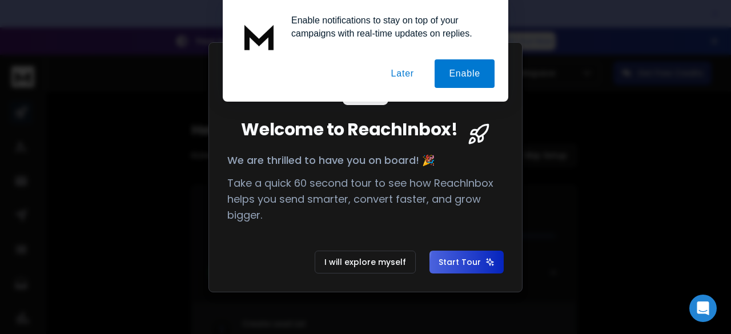
click at [409, 74] on button "Later" at bounding box center [402, 73] width 51 height 29
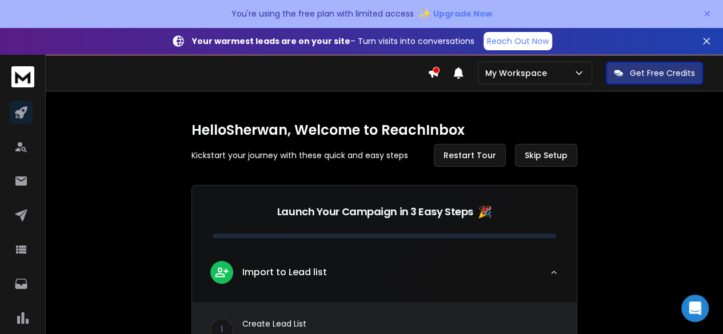
click at [706, 42] on icon at bounding box center [706, 41] width 10 height 10
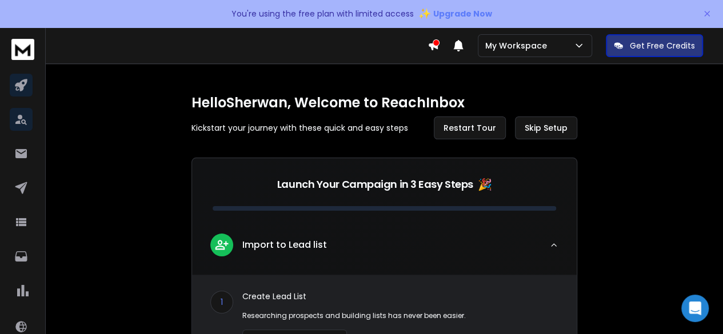
click at [20, 121] on icon at bounding box center [21, 120] width 14 height 14
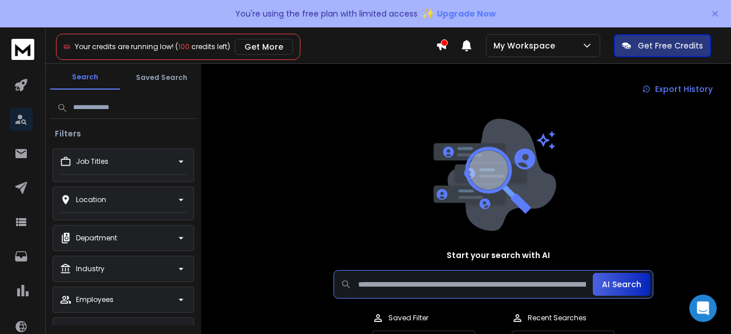
click at [119, 111] on input at bounding box center [123, 107] width 146 height 23
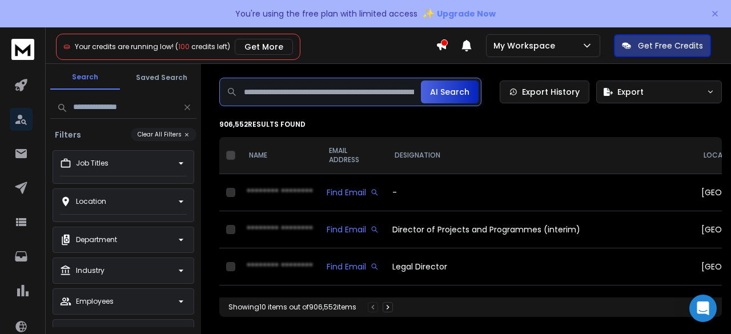
type input "**********"
click at [175, 197] on icon at bounding box center [180, 201] width 11 height 11
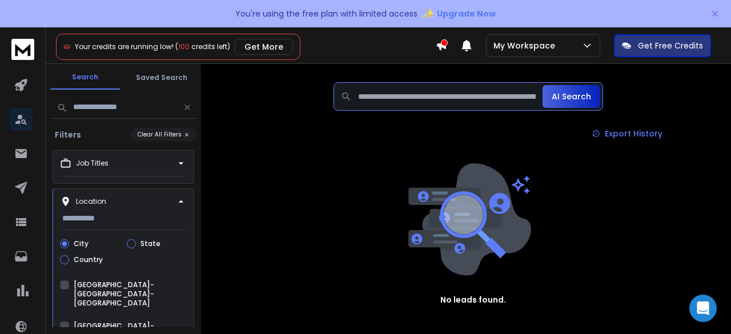
type input "**********"
click at [113, 290] on label "New South Wales-New South Wales-Australia" at bounding box center [130, 294] width 113 height 27
click at [69, 290] on Wales-Australia "New South Wales-New South Wales-Australia" at bounding box center [64, 285] width 9 height 9
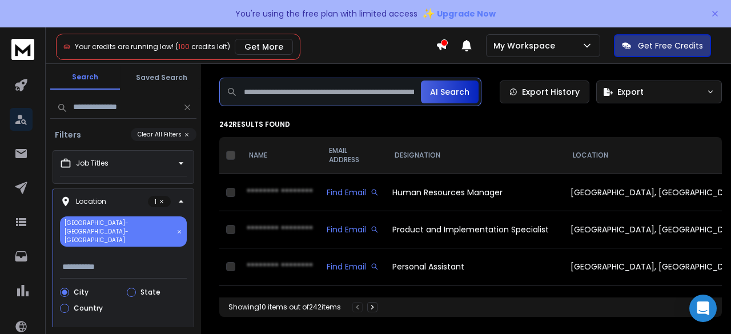
click at [183, 108] on icon at bounding box center [187, 107] width 9 height 9
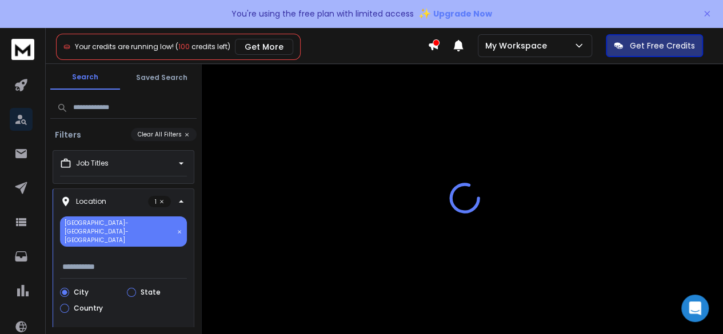
click at [182, 108] on input at bounding box center [123, 107] width 146 height 23
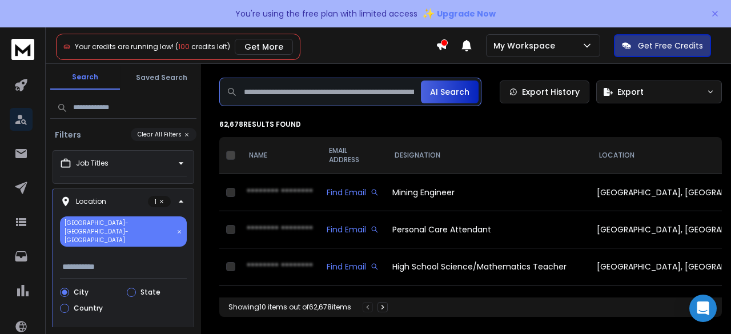
click at [174, 230] on p "New South Wales-New South Wales-Australia" at bounding box center [123, 232] width 127 height 30
click at [177, 229] on icon at bounding box center [180, 232] width 6 height 6
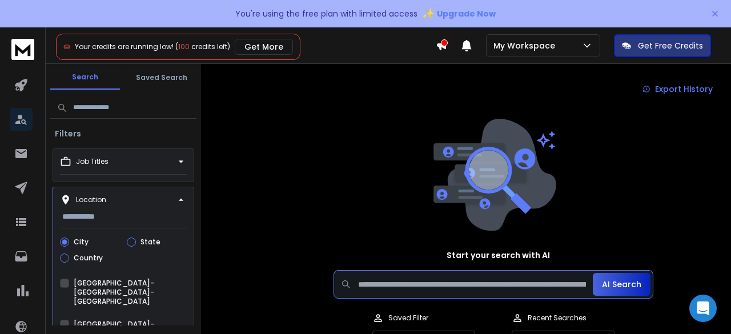
click at [119, 115] on input at bounding box center [123, 107] width 146 height 23
click at [456, 288] on textarea at bounding box center [472, 284] width 228 height 23
click at [135, 161] on div "Job Titles" at bounding box center [123, 161] width 127 height 11
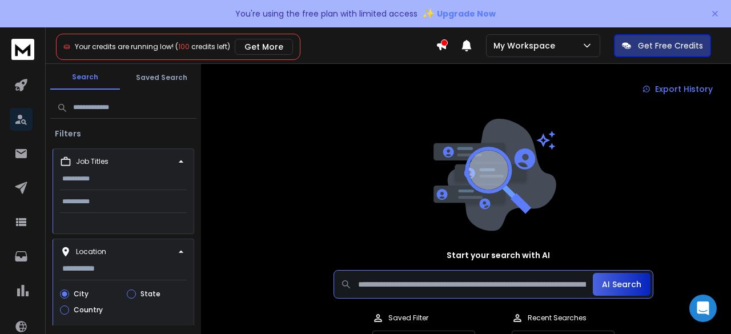
click at [105, 107] on input at bounding box center [123, 107] width 146 height 23
click at [176, 163] on icon at bounding box center [180, 161] width 11 height 11
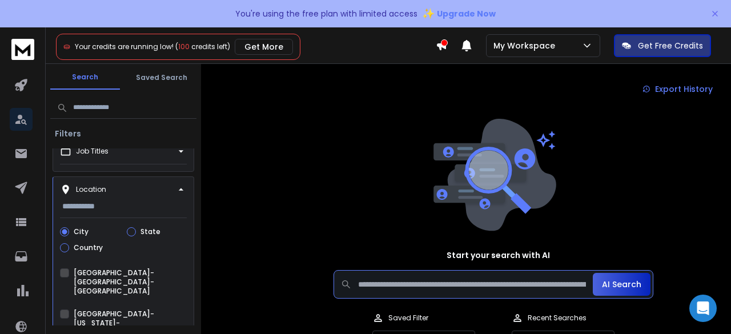
scroll to position [10, 0]
click at [179, 190] on icon at bounding box center [181, 190] width 5 height 2
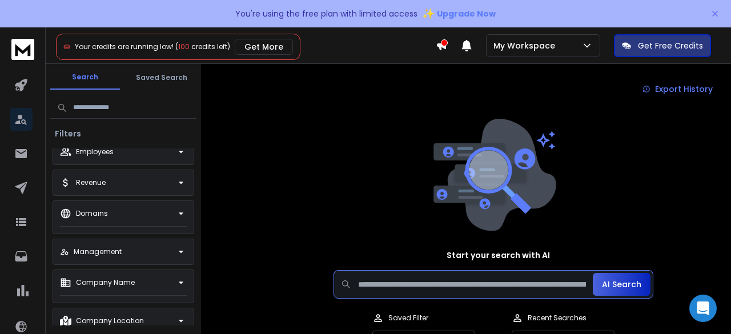
scroll to position [0, 0]
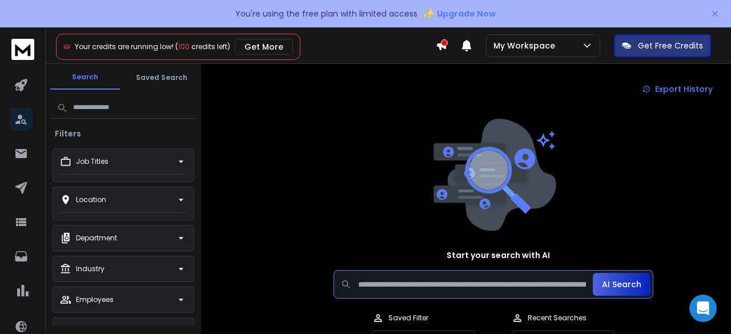
click at [482, 274] on textarea at bounding box center [472, 284] width 228 height 23
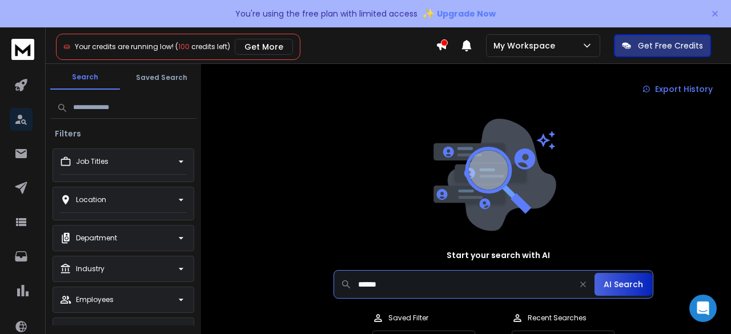
type textarea "******"
click at [611, 282] on button "AI Search" at bounding box center [624, 284] width 58 height 23
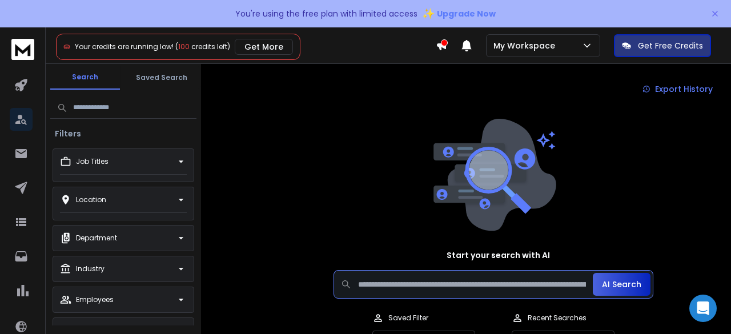
click at [120, 111] on input at bounding box center [123, 107] width 146 height 23
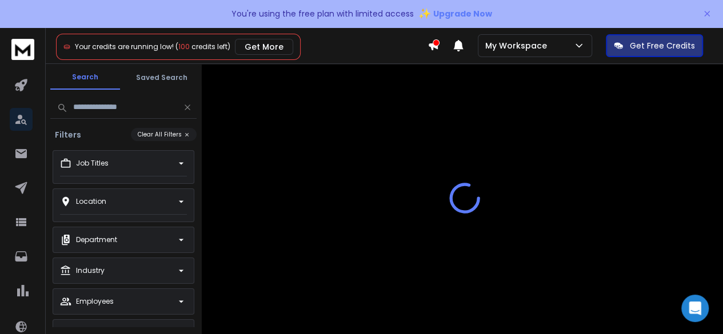
type input "**********"
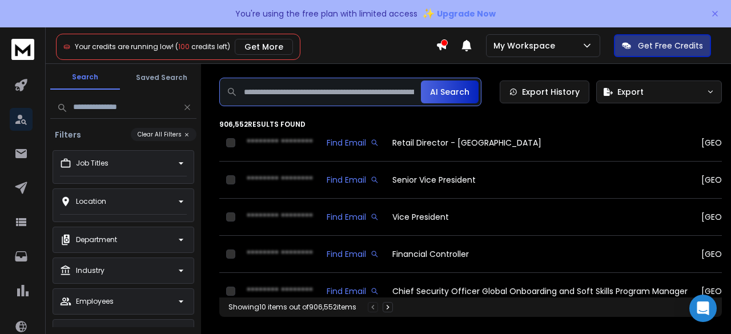
scroll to position [251, 0]
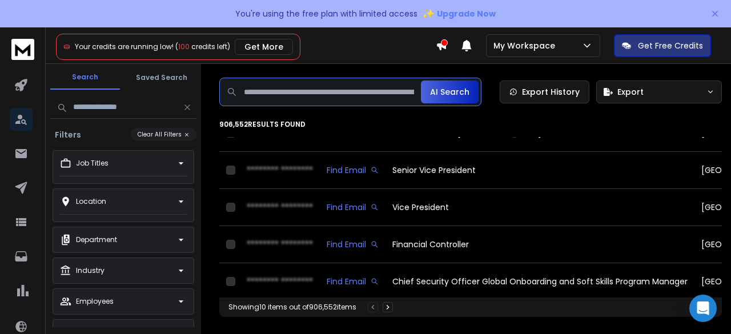
click at [386, 309] on icon at bounding box center [387, 307] width 9 height 9
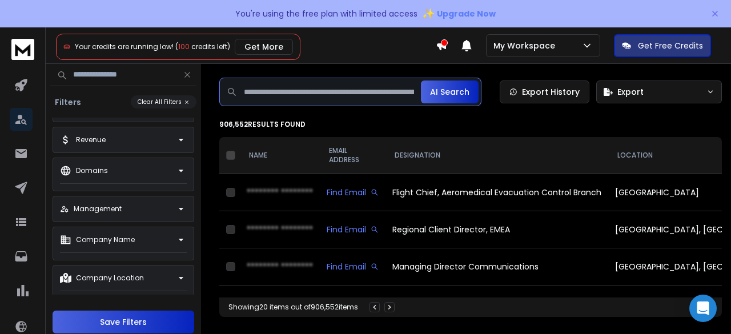
scroll to position [33, 0]
click at [175, 234] on icon at bounding box center [180, 239] width 11 height 11
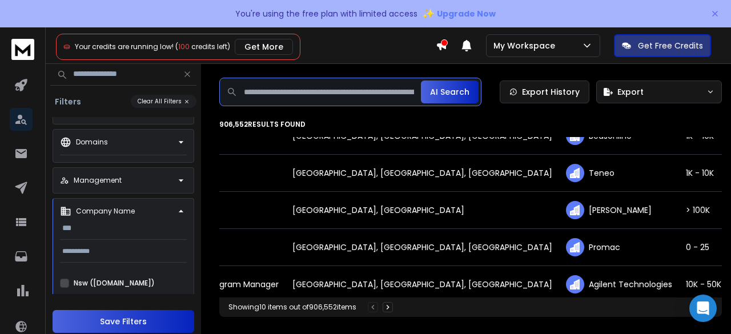
scroll to position [242, 411]
drag, startPoint x: 541, startPoint y: 237, endPoint x: 374, endPoint y: 55, distance: 246.3
click at [374, 55] on div "Your credits are running low! ( 100 credits left) Get More" at bounding box center [250, 45] width 371 height 29
click at [121, 226] on input "***" at bounding box center [123, 228] width 127 height 23
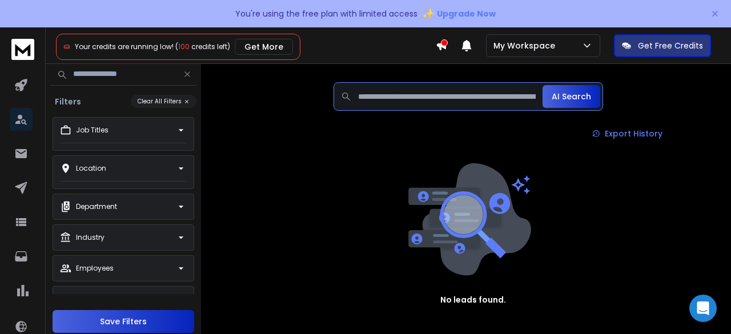
scroll to position [0, 0]
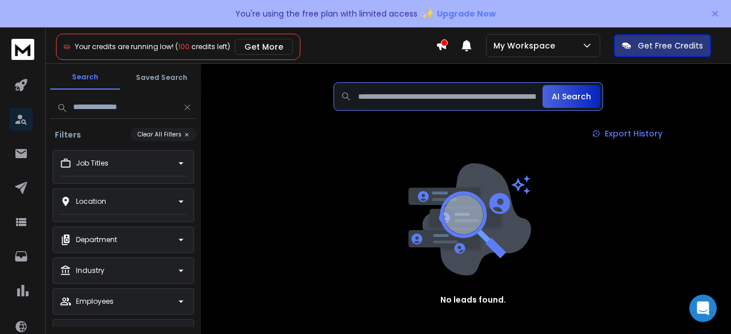
type input "******"
drag, startPoint x: 145, startPoint y: 105, endPoint x: 35, endPoint y: 111, distance: 109.9
click at [36, 111] on div "**********" at bounding box center [365, 173] width 731 height 292
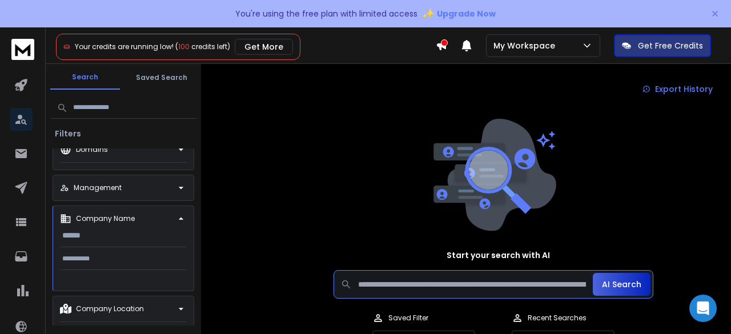
scroll to position [73, 0]
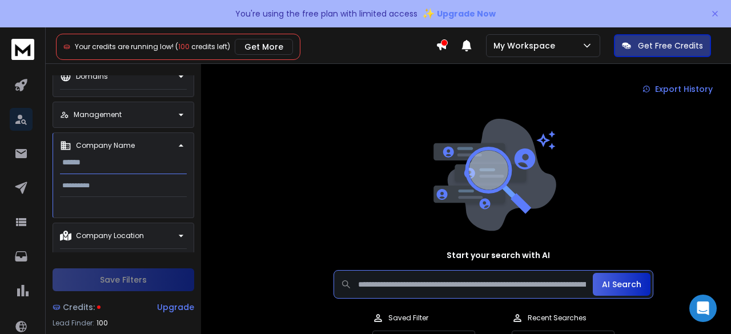
click at [125, 159] on input "******" at bounding box center [123, 162] width 127 height 23
click at [102, 187] on input at bounding box center [123, 185] width 127 height 23
click at [98, 157] on input "******" at bounding box center [123, 162] width 127 height 23
type input "*"
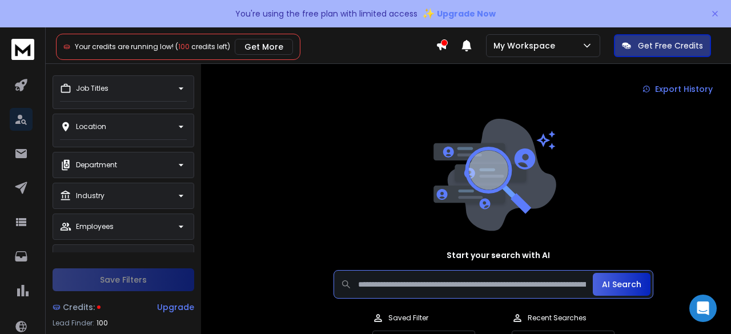
scroll to position [0, 0]
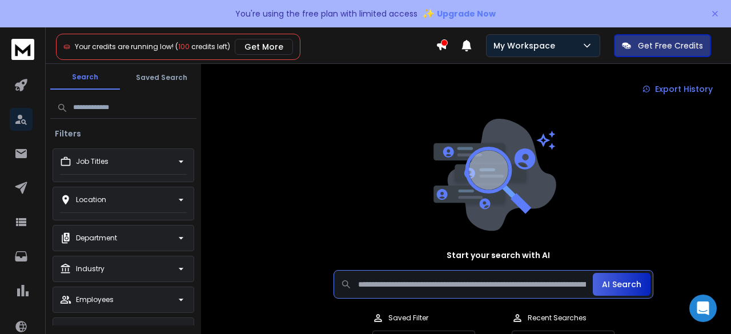
click at [559, 55] on button "My Workspace" at bounding box center [543, 45] width 114 height 23
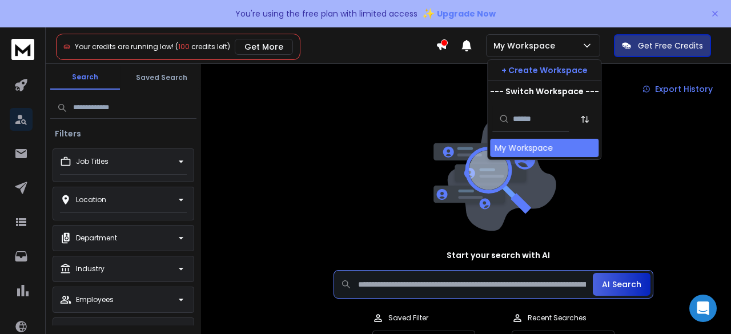
click at [358, 138] on div "Export History Start your search with AI" at bounding box center [493, 169] width 549 height 183
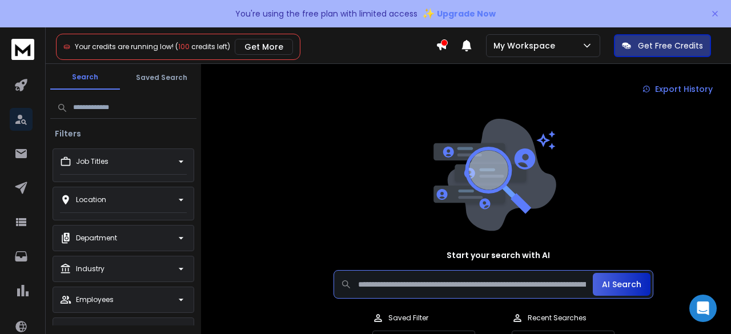
click at [141, 110] on input at bounding box center [123, 107] width 146 height 23
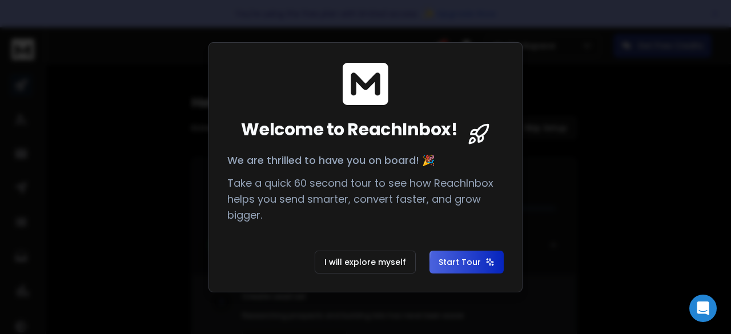
click at [391, 279] on div "Dialog Title Welcome to ReachInbox! We are thrilled to have you on board! 🎉 Tak…" at bounding box center [366, 167] width 314 height 250
click at [391, 268] on button "I will explore myself" at bounding box center [365, 262] width 101 height 23
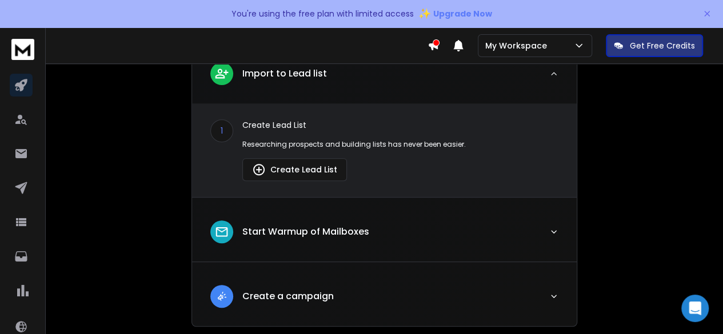
scroll to position [172, 0]
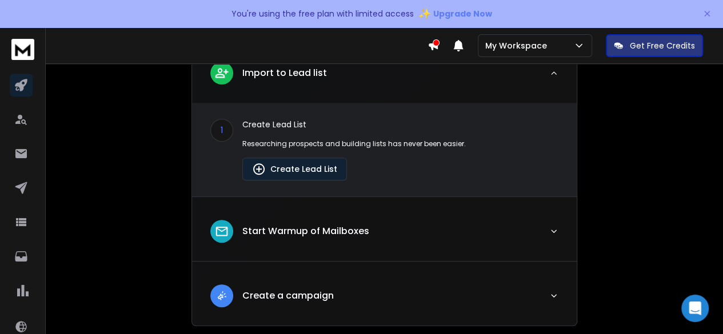
click at [321, 172] on button "Create Lead List" at bounding box center [294, 169] width 105 height 23
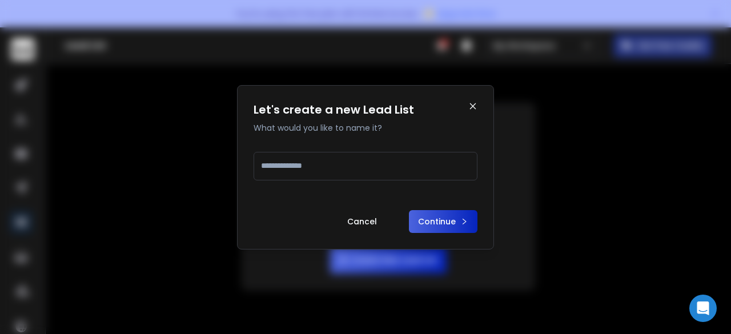
click at [418, 172] on input at bounding box center [366, 166] width 224 height 29
type input "*********"
click at [438, 230] on button "Continue" at bounding box center [443, 221] width 69 height 23
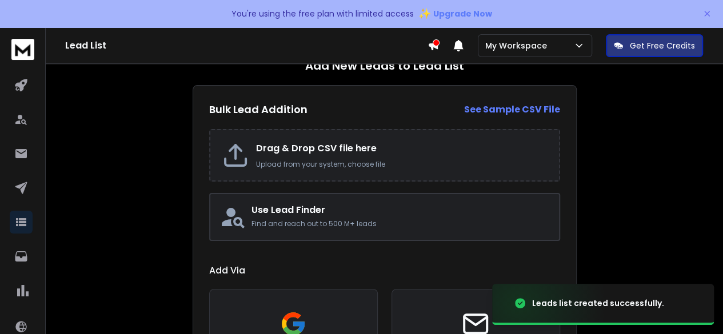
scroll to position [85, 0]
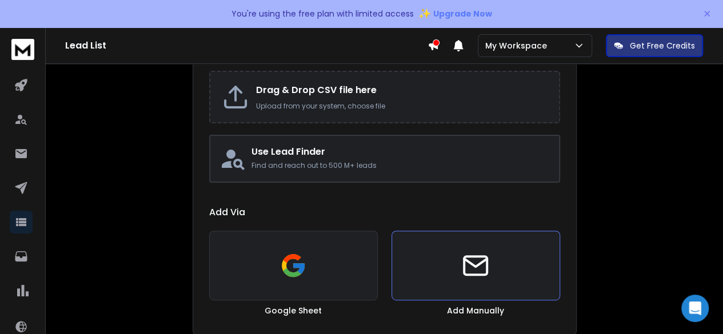
click at [506, 249] on div at bounding box center [475, 266] width 169 height 70
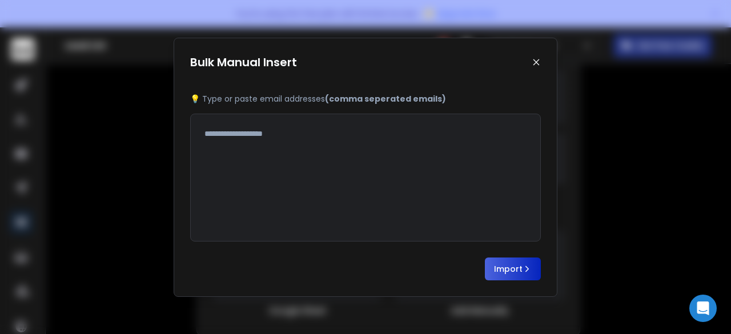
click at [537, 62] on icon at bounding box center [537, 62] width 6 height 6
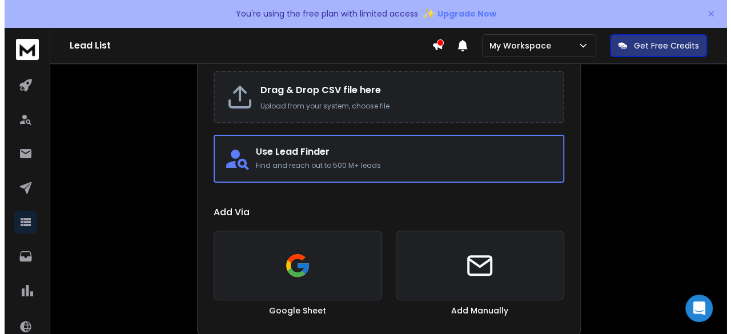
scroll to position [0, 0]
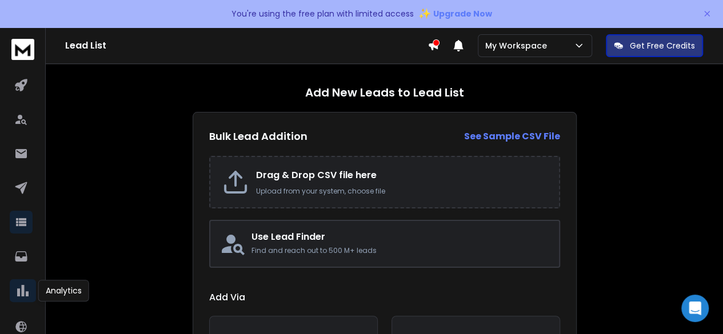
click at [25, 287] on icon at bounding box center [22, 290] width 17 height 17
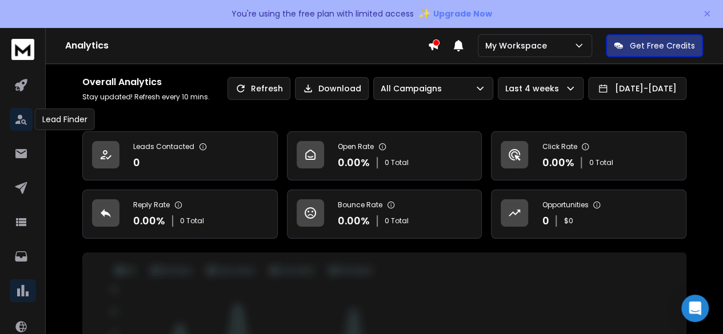
click at [26, 123] on icon at bounding box center [20, 122] width 11 height 6
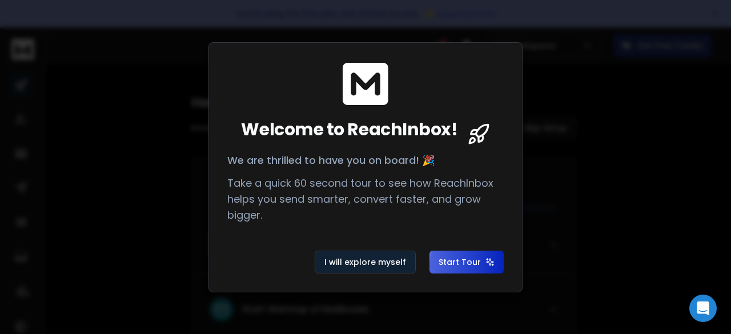
click at [385, 269] on button "I will explore myself" at bounding box center [365, 262] width 101 height 23
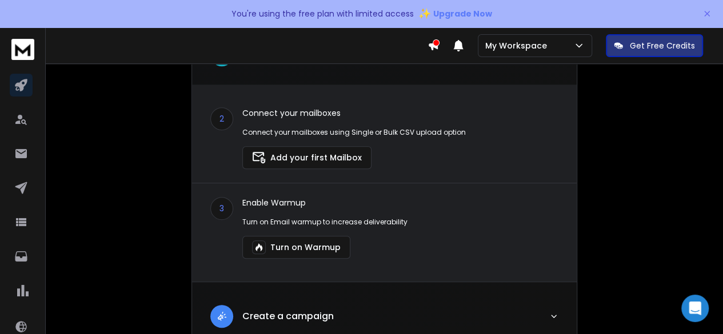
scroll to position [296, 0]
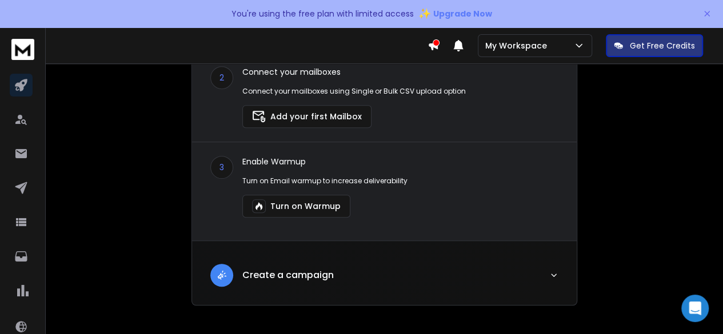
click at [482, 274] on button "Create a campaign" at bounding box center [384, 280] width 385 height 50
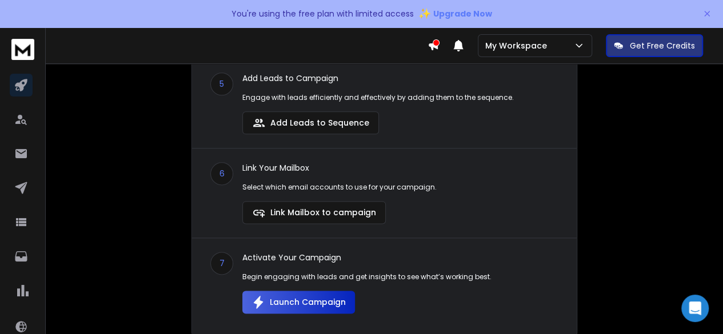
scroll to position [673, 0]
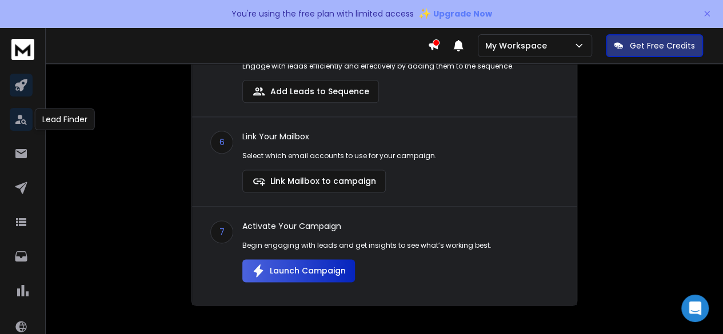
click at [18, 121] on icon at bounding box center [21, 120] width 14 height 14
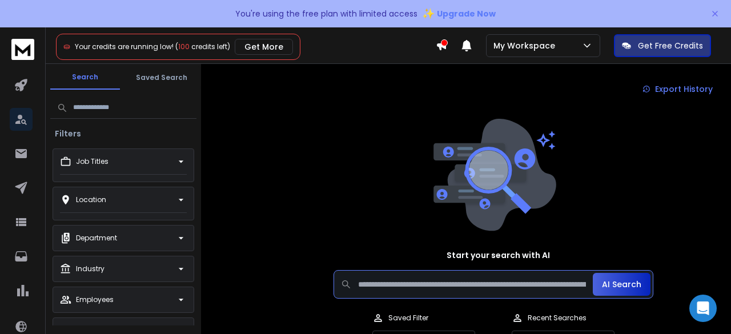
click at [133, 107] on input at bounding box center [123, 107] width 146 height 23
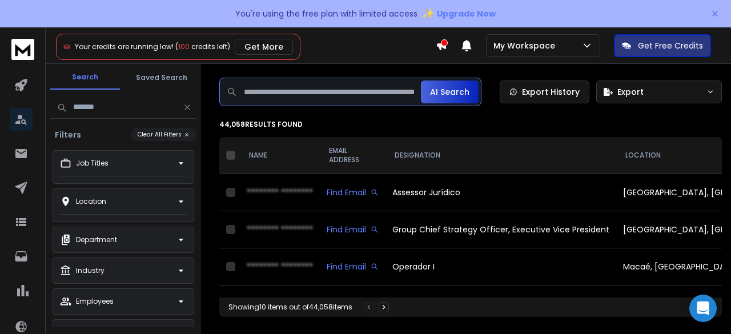
type input "*******"
click at [175, 202] on icon at bounding box center [180, 201] width 11 height 11
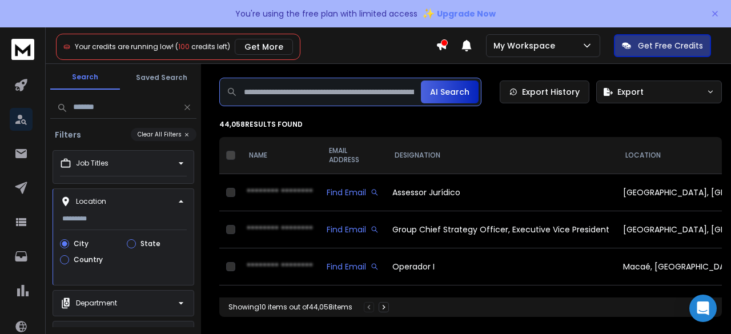
click at [130, 242] on button "State" at bounding box center [131, 243] width 9 height 9
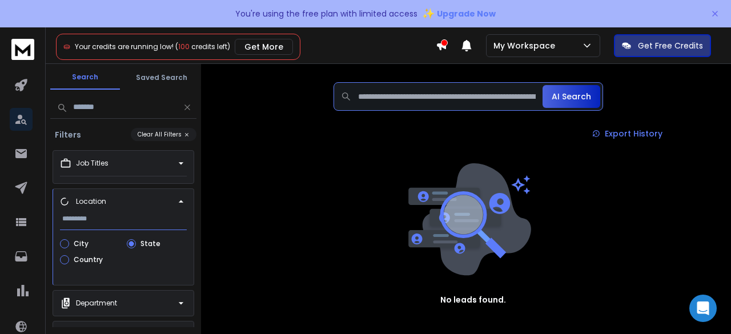
click at [117, 222] on input at bounding box center [123, 218] width 127 height 23
type input "**********"
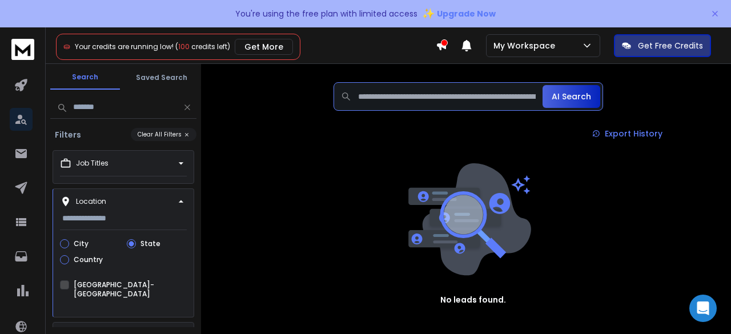
click at [65, 285] on Wales-Australia "[GEOGRAPHIC_DATA]-[GEOGRAPHIC_DATA]" at bounding box center [64, 285] width 9 height 9
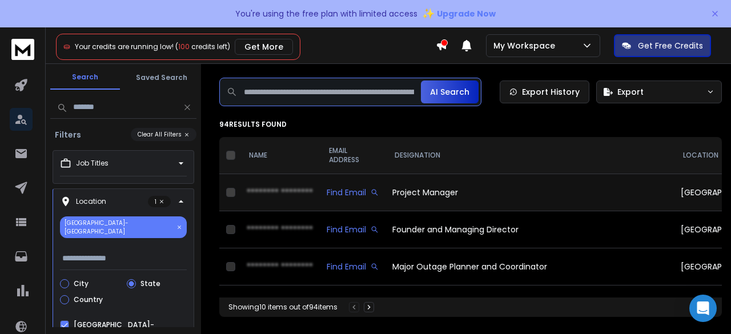
click at [352, 190] on div "Find Email" at bounding box center [353, 192] width 52 height 11
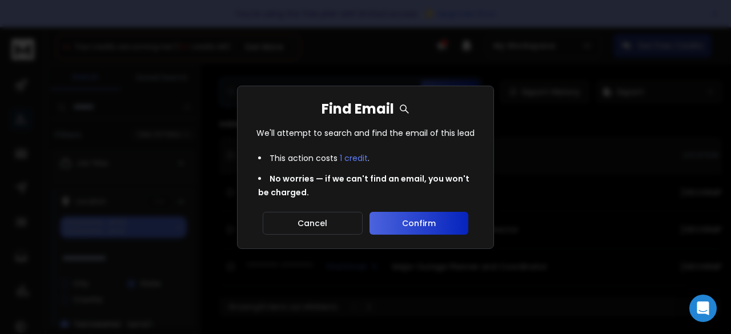
click at [412, 219] on button "Confirm" at bounding box center [419, 223] width 99 height 23
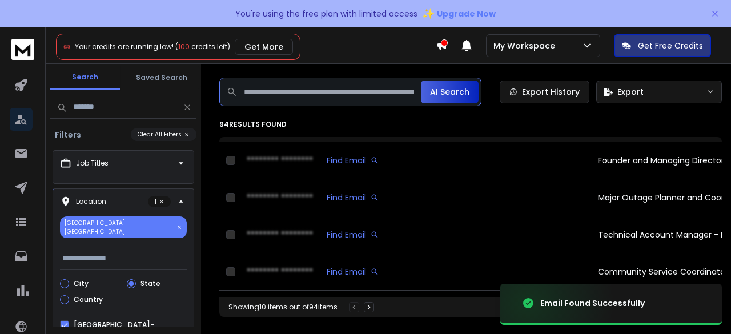
scroll to position [105, 0]
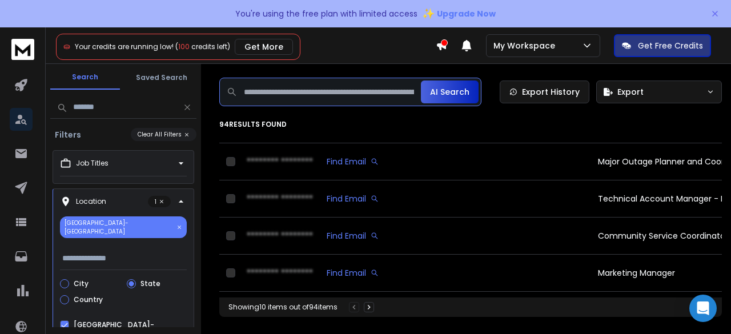
click at [69, 102] on input "*******" at bounding box center [123, 107] width 146 height 23
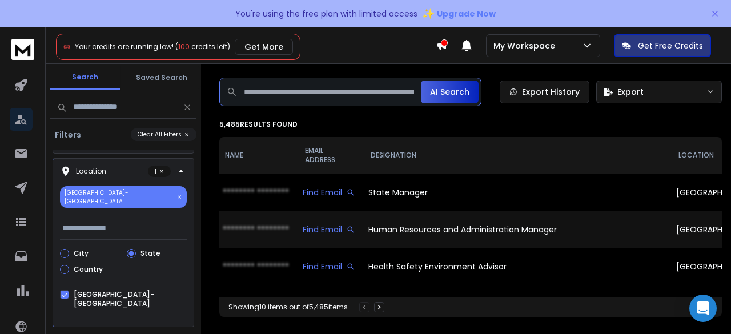
scroll to position [0, 0]
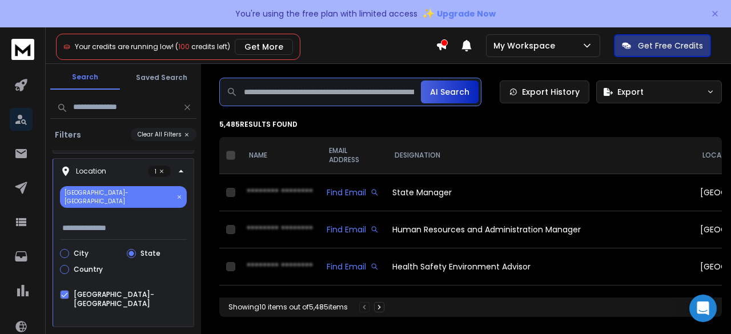
type input "**********"
click at [134, 222] on input "**********" at bounding box center [123, 228] width 127 height 23
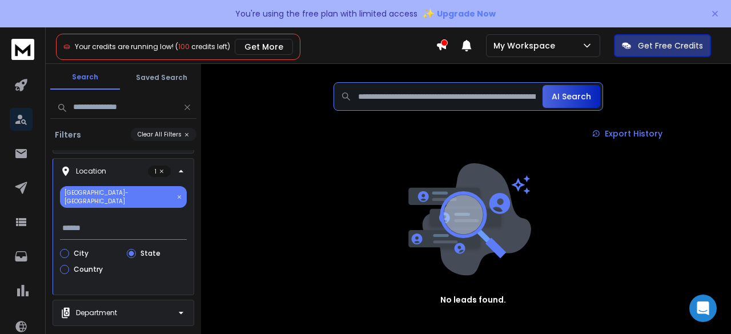
type input "******"
click at [63, 249] on button "City" at bounding box center [64, 253] width 9 height 9
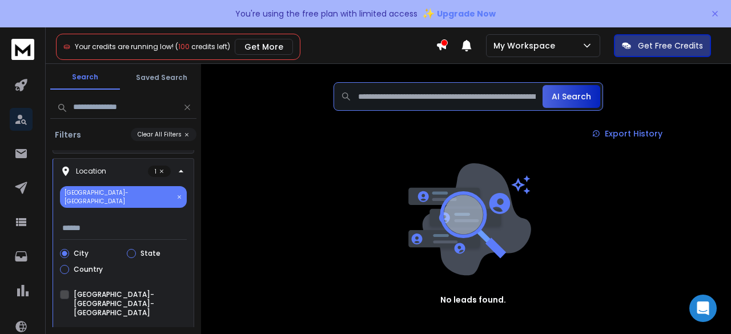
click at [66, 290] on div "[GEOGRAPHIC_DATA]-[GEOGRAPHIC_DATA]-[GEOGRAPHIC_DATA]" at bounding box center [123, 303] width 127 height 27
click at [65, 290] on Wales-Australia "[GEOGRAPHIC_DATA]-[GEOGRAPHIC_DATA]-[GEOGRAPHIC_DATA]" at bounding box center [64, 294] width 9 height 9
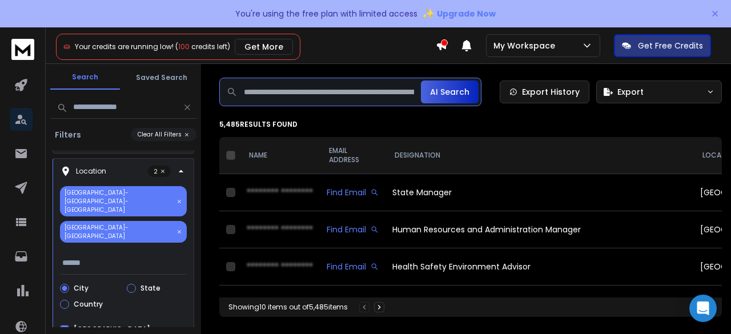
click at [178, 230] on icon at bounding box center [179, 231] width 3 height 3
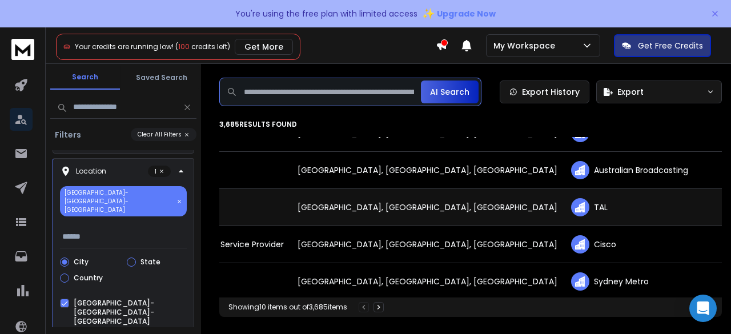
scroll to position [0, 403]
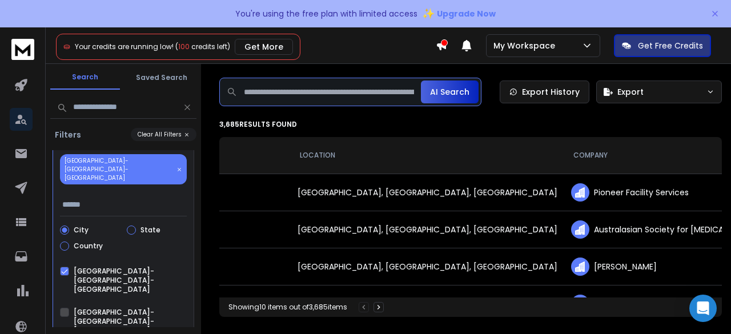
scroll to position [0, 0]
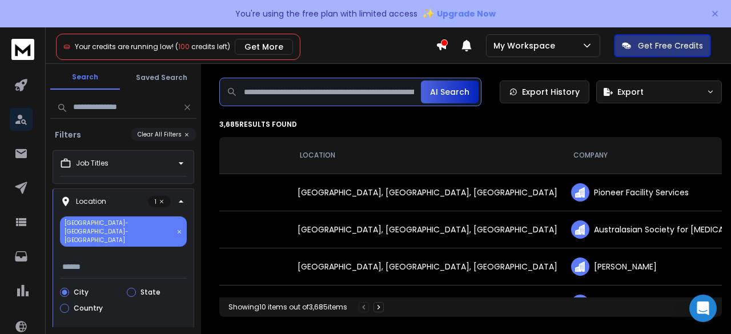
click at [175, 200] on icon at bounding box center [180, 201] width 11 height 11
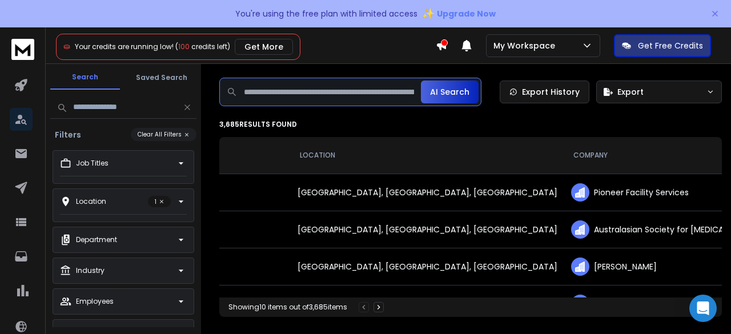
scroll to position [29, 0]
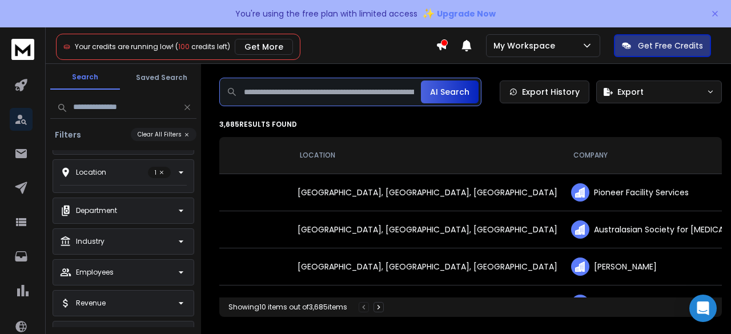
click at [175, 206] on icon at bounding box center [180, 210] width 11 height 11
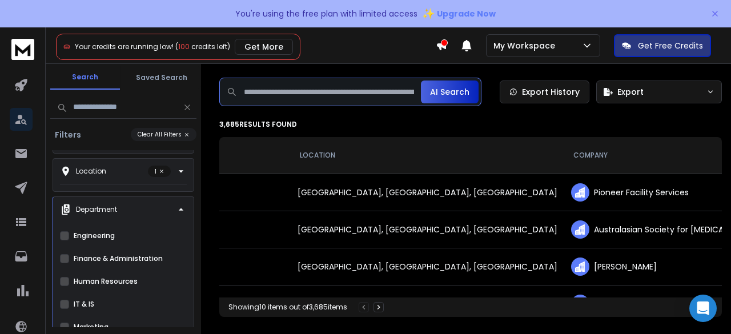
scroll to position [27, 0]
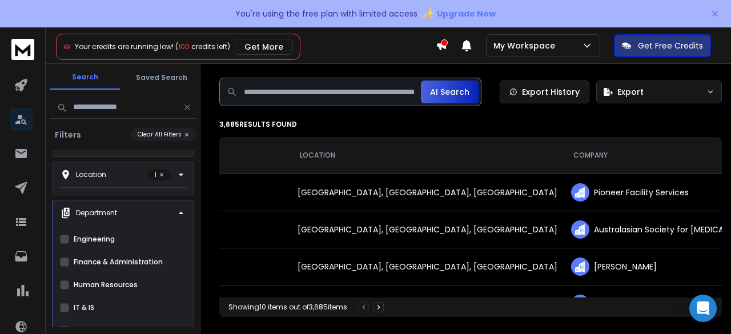
click at [175, 210] on icon at bounding box center [180, 212] width 11 height 11
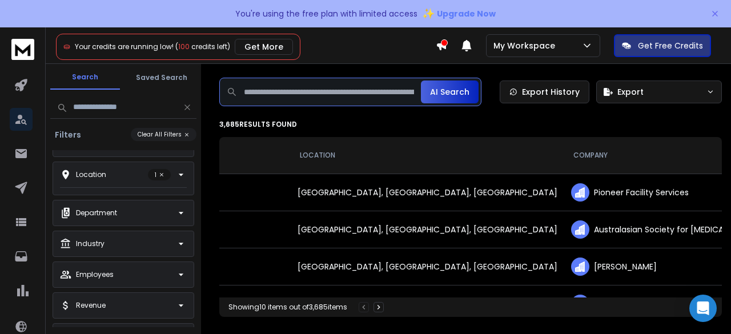
scroll to position [53, 0]
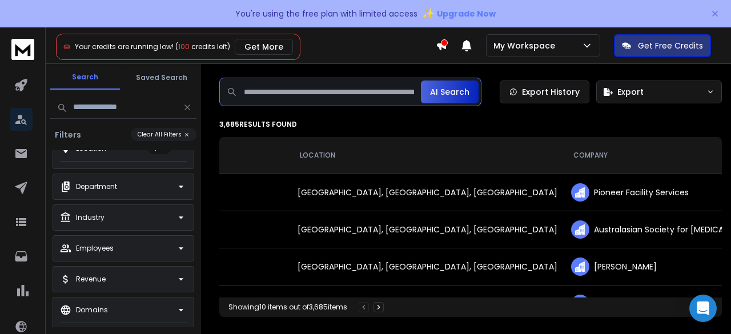
click at [173, 210] on div "Industry" at bounding box center [124, 218] width 142 height 26
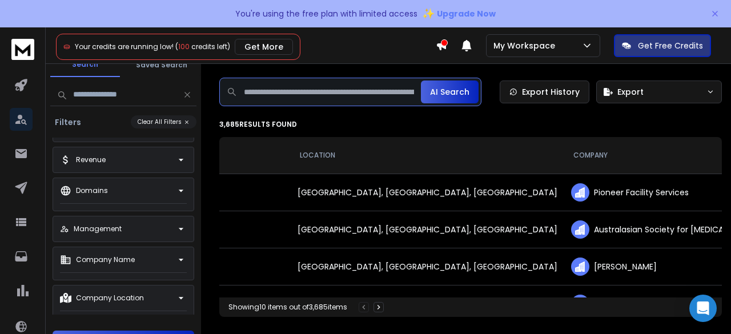
scroll to position [14, 0]
click at [175, 253] on icon at bounding box center [180, 258] width 11 height 11
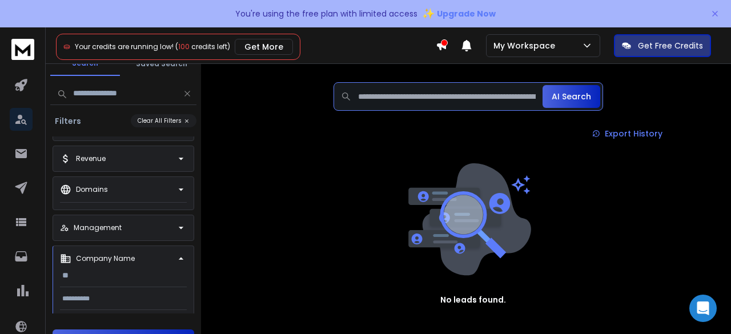
type input "*"
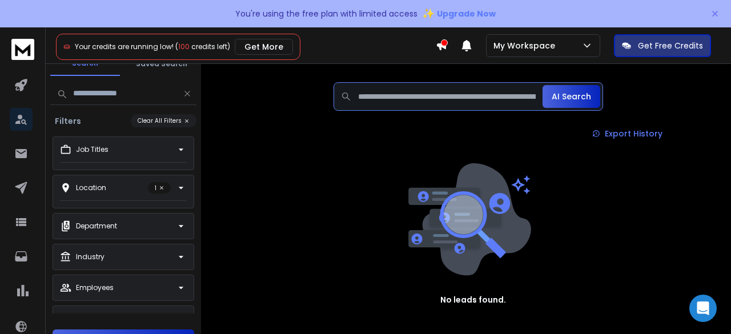
click at [75, 93] on input "**********" at bounding box center [123, 93] width 146 height 23
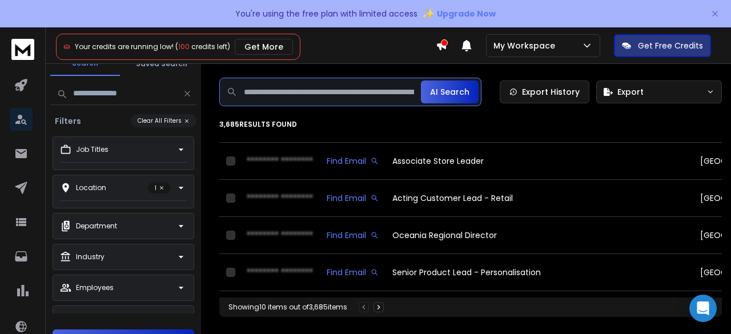
scroll to position [251, 0]
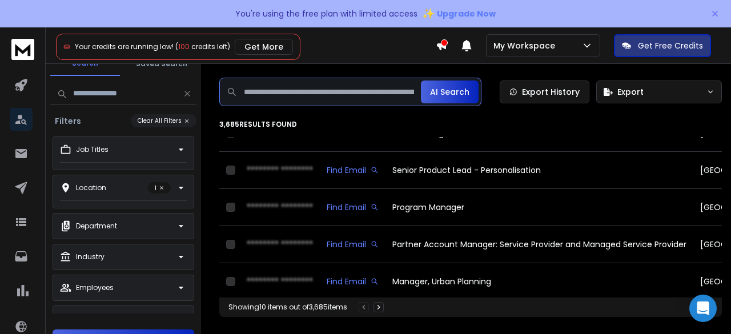
type input "**********"
click at [380, 306] on icon at bounding box center [379, 307] width 3 height 5
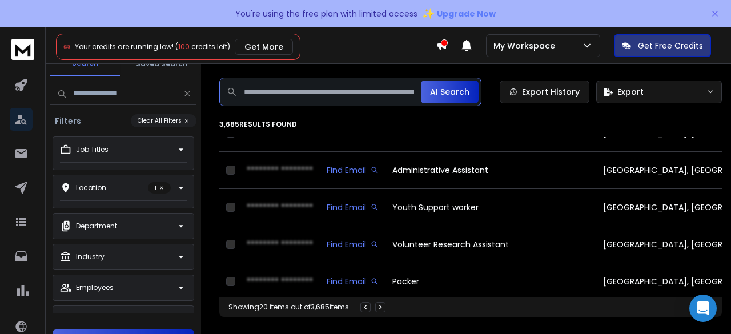
click at [382, 308] on icon at bounding box center [380, 307] width 9 height 9
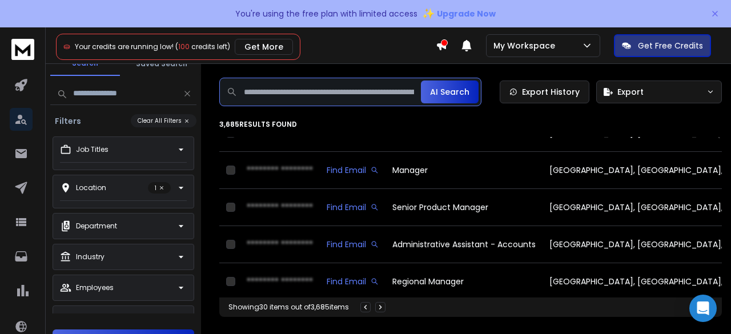
click at [380, 306] on icon at bounding box center [380, 307] width 9 height 9
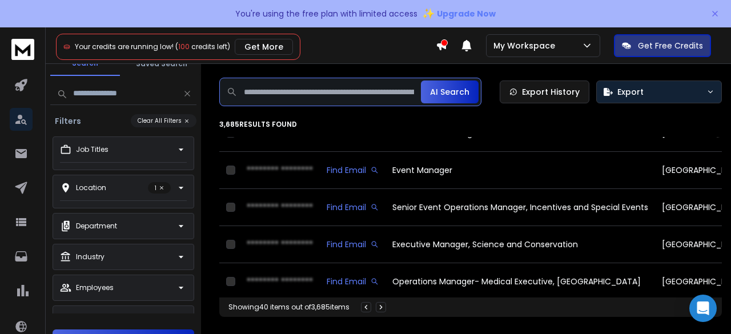
click at [626, 94] on span "Export" at bounding box center [631, 91] width 26 height 11
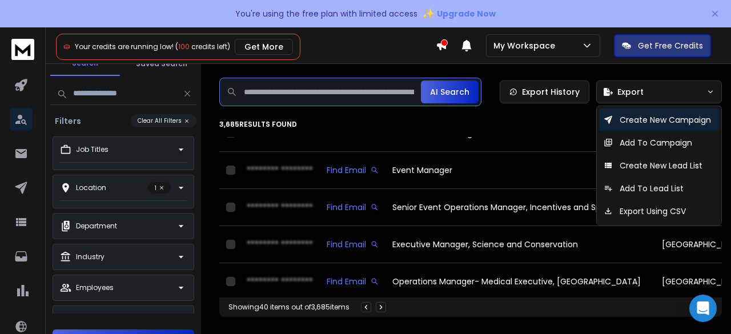
click at [495, 126] on p "3,685 results found" at bounding box center [470, 124] width 503 height 9
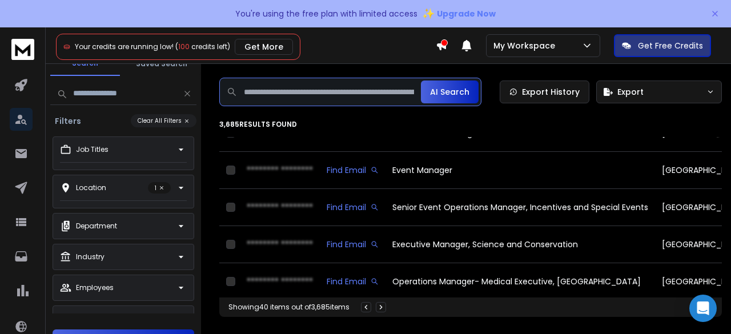
click at [369, 307] on icon at bounding box center [366, 307] width 9 height 9
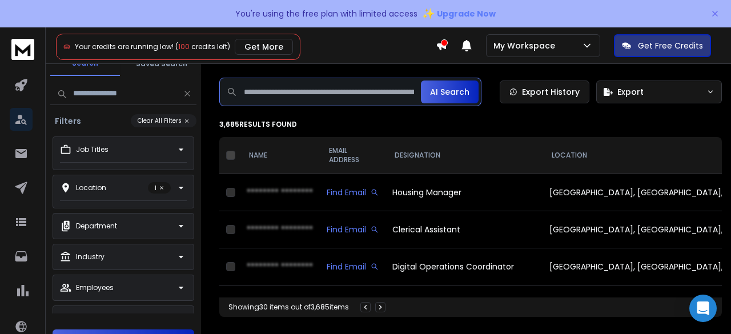
click at [183, 98] on icon at bounding box center [187, 93] width 9 height 9
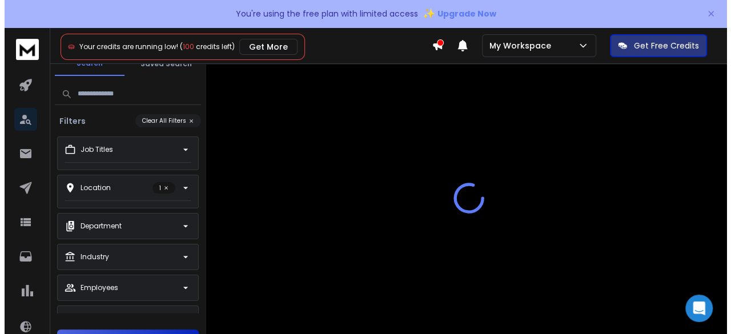
scroll to position [0, 0]
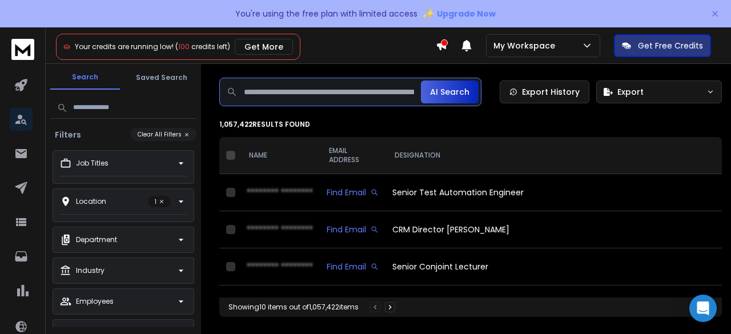
click at [181, 203] on div "Location 1" at bounding box center [124, 206] width 142 height 34
click at [159, 203] on icon at bounding box center [162, 202] width 6 height 6
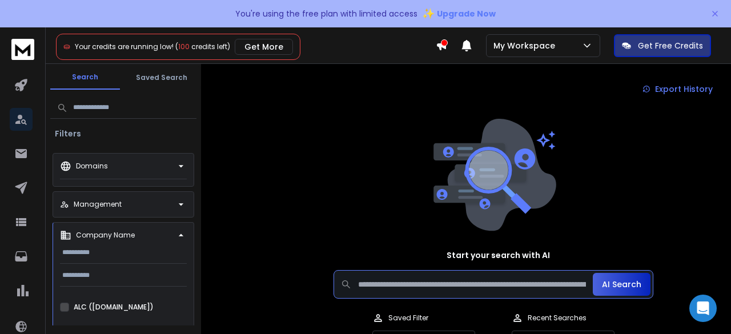
scroll to position [196, 0]
click at [135, 258] on input at bounding box center [123, 252] width 127 height 23
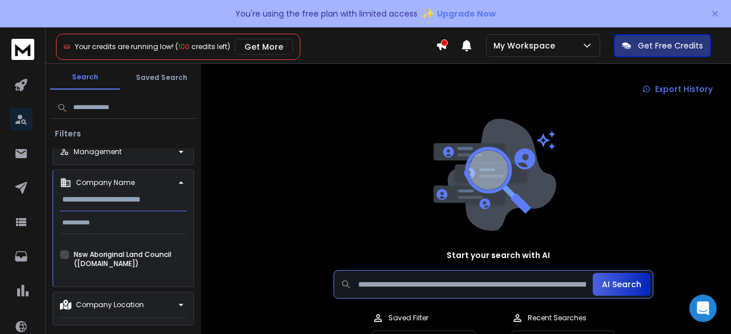
scroll to position [244, 0]
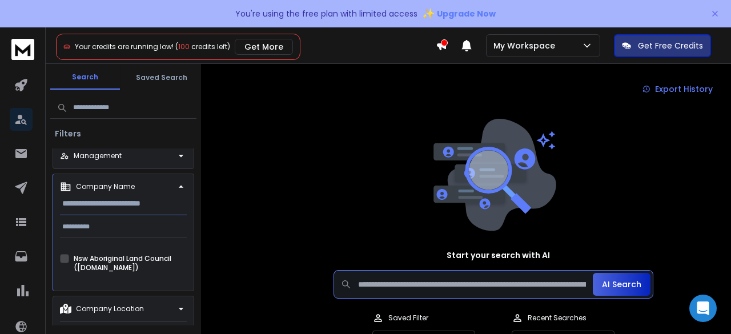
type input "**********"
click at [64, 254] on \(alc\ "Nsw Aboriginal Land Council ([DOMAIN_NAME])" at bounding box center [64, 258] width 9 height 9
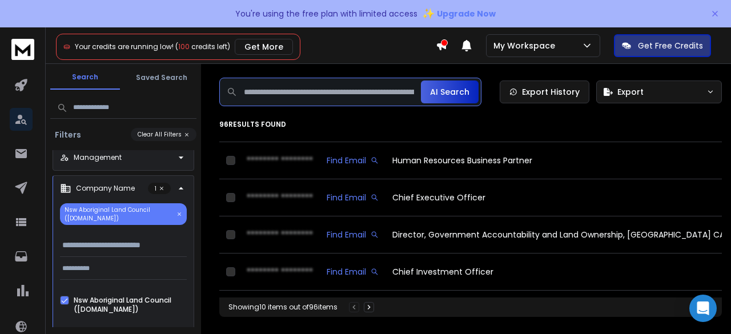
scroll to position [251, 0]
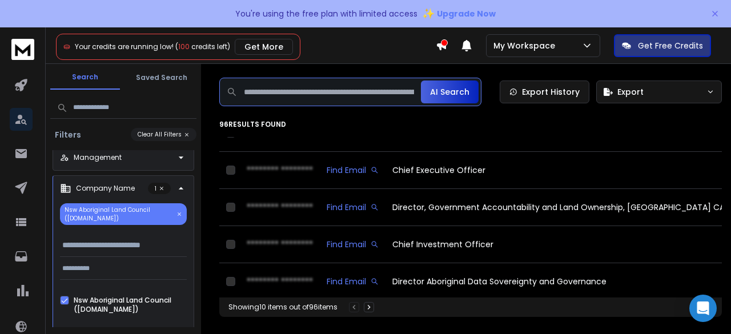
click at [373, 310] on icon at bounding box center [369, 307] width 9 height 9
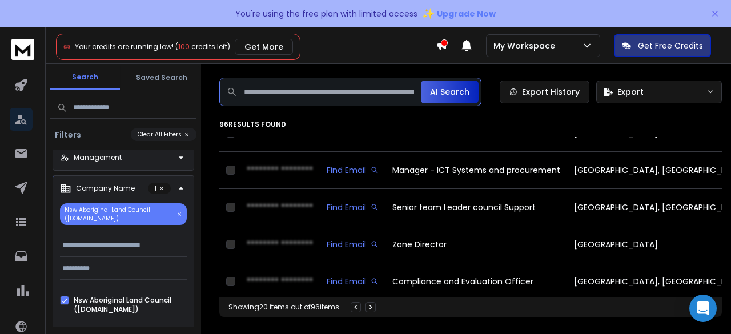
click at [370, 310] on icon at bounding box center [370, 307] width 9 height 9
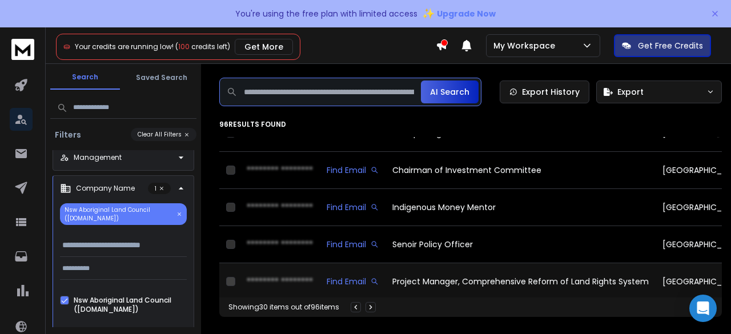
click at [343, 276] on div "Find Email" at bounding box center [353, 281] width 52 height 11
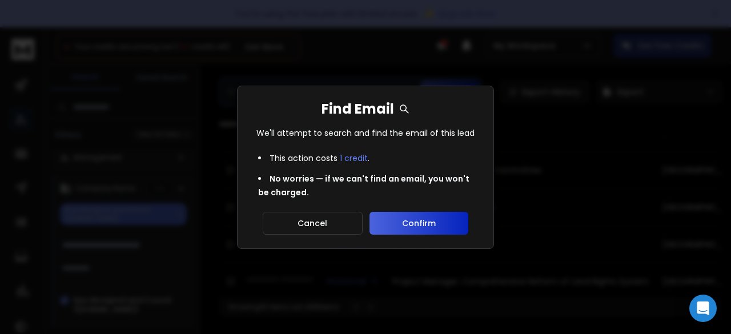
click at [407, 220] on button "Confirm" at bounding box center [419, 223] width 99 height 23
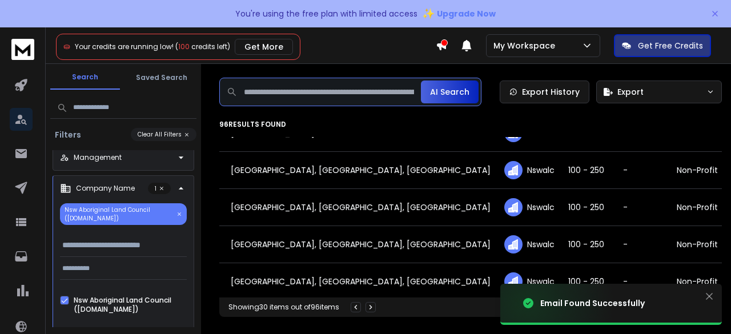
scroll to position [251, 458]
click at [714, 299] on icon "Notifications (F8)" at bounding box center [709, 296] width 11 height 11
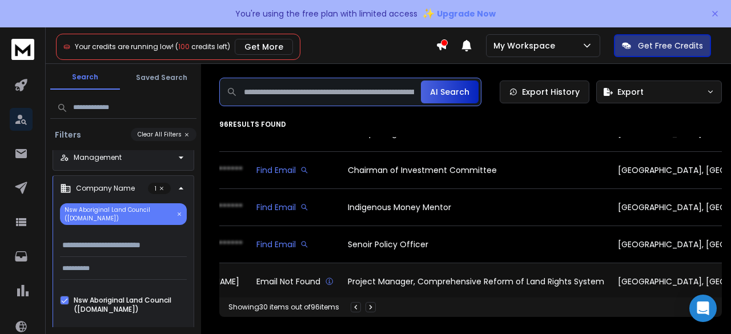
scroll to position [251, 0]
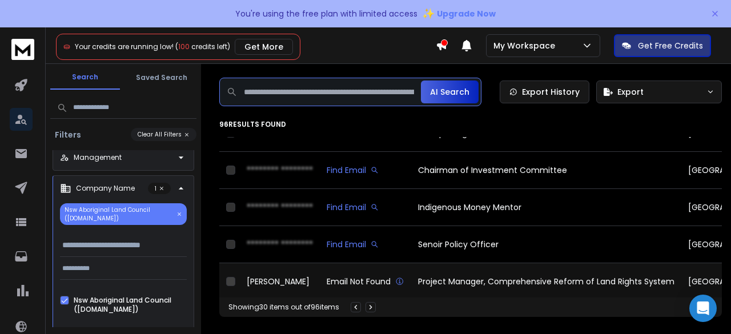
click at [287, 276] on span "[PERSON_NAME]" at bounding box center [278, 281] width 63 height 11
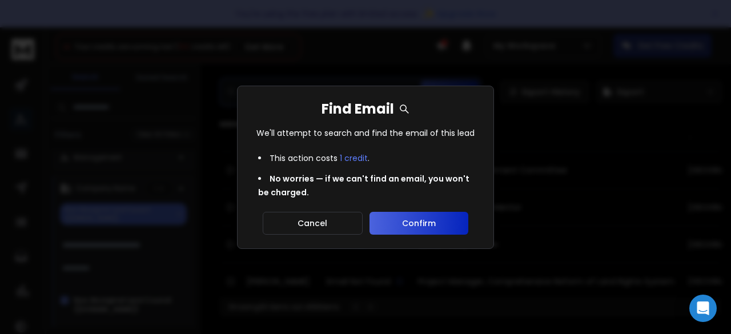
drag, startPoint x: 401, startPoint y: 223, endPoint x: 397, endPoint y: 235, distance: 12.1
click at [397, 235] on div "Find Email We'll attempt to search and find the email of this lead This action …" at bounding box center [366, 167] width 256 height 162
click at [422, 228] on button "Confirm" at bounding box center [419, 223] width 99 height 23
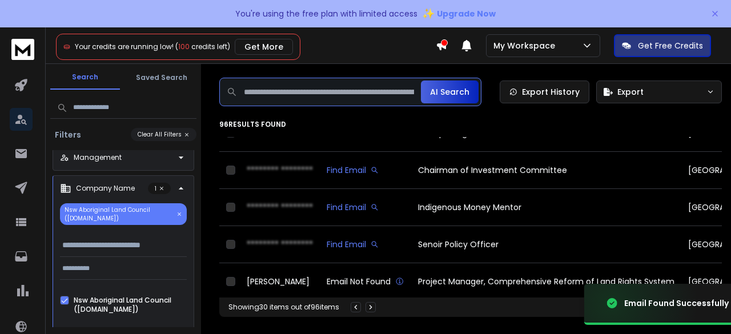
drag, startPoint x: 578, startPoint y: 299, endPoint x: 731, endPoint y: 307, distance: 153.4
click at [729, 307] on div "Email Found Successfully" at bounding box center [677, 303] width 105 height 11
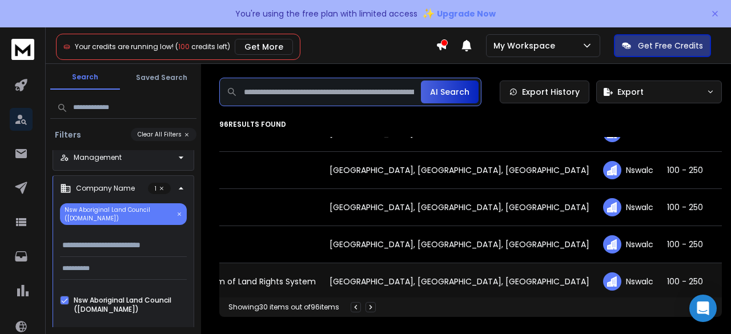
scroll to position [251, 359]
click at [490, 270] on td "[GEOGRAPHIC_DATA], [GEOGRAPHIC_DATA], [GEOGRAPHIC_DATA]" at bounding box center [459, 281] width 274 height 37
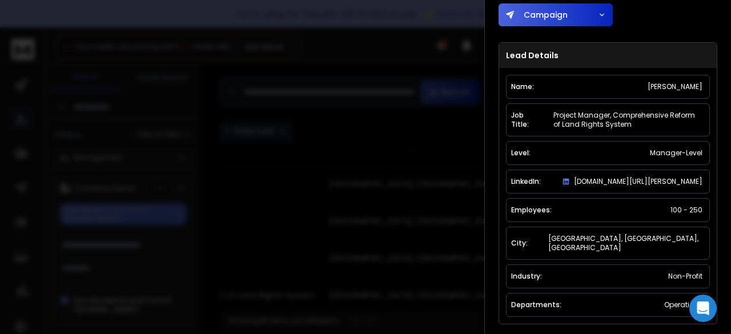
scroll to position [0, 0]
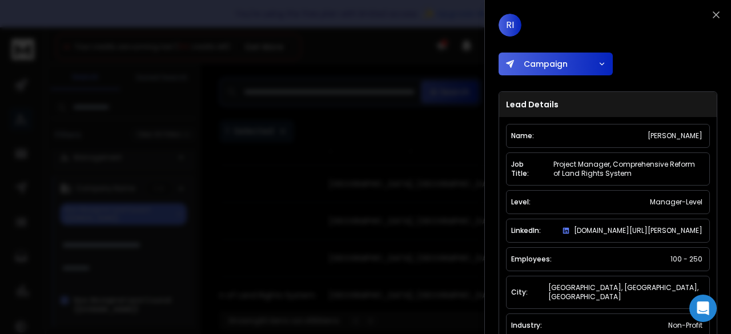
click at [605, 59] on button "Campaign" at bounding box center [556, 64] width 114 height 23
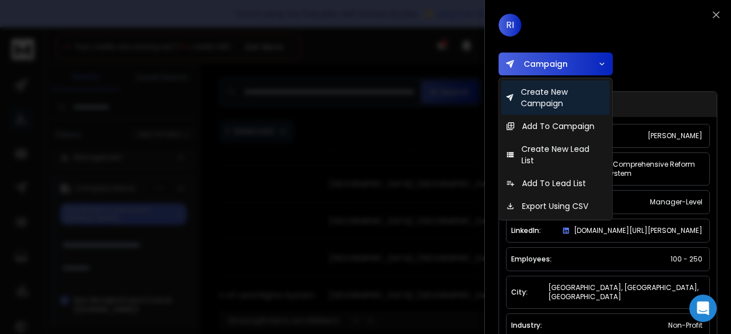
click at [635, 64] on div "Campaign" at bounding box center [608, 64] width 219 height 23
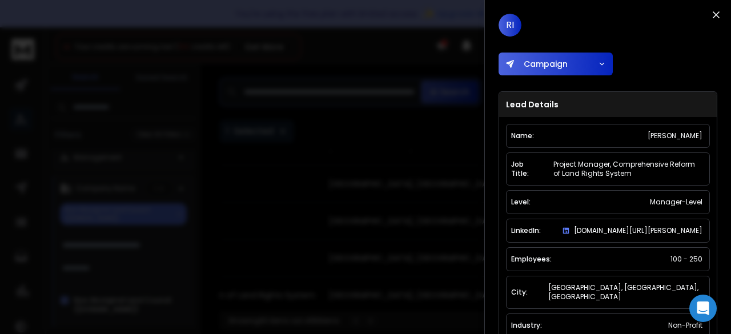
click at [715, 11] on icon "button" at bounding box center [716, 14] width 11 height 11
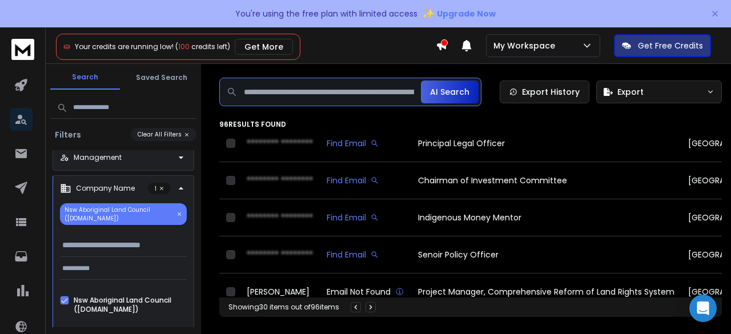
scroll to position [247, 0]
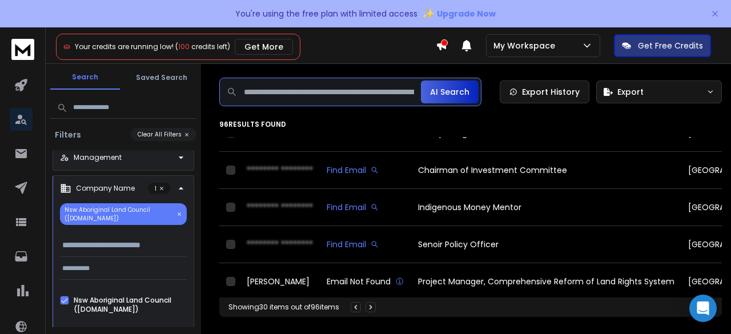
click at [368, 309] on icon at bounding box center [370, 307] width 9 height 9
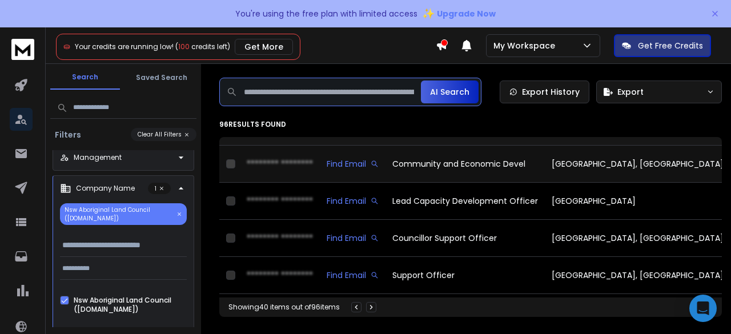
scroll to position [29, 0]
click at [363, 166] on div "Find Email" at bounding box center [353, 163] width 52 height 11
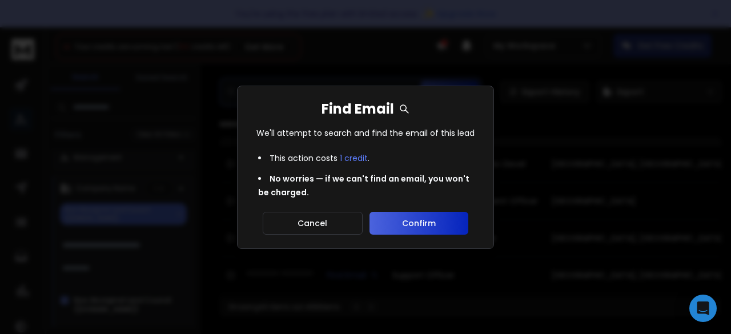
click at [407, 226] on button "Confirm" at bounding box center [419, 223] width 99 height 23
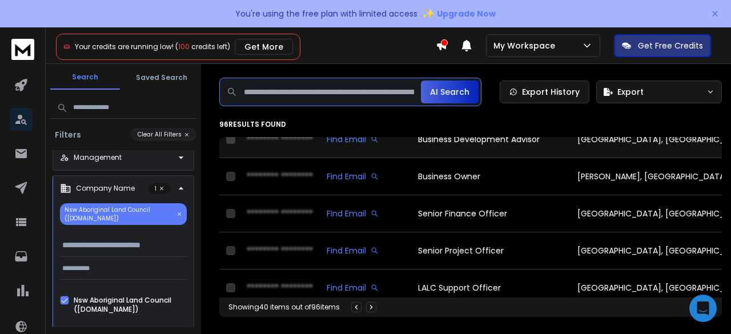
scroll to position [251, 0]
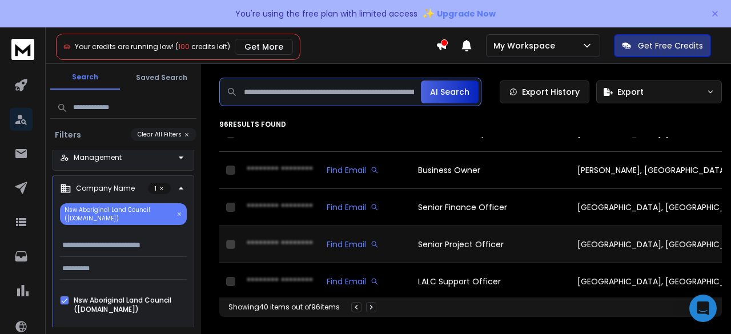
click at [347, 239] on div "Find Email" at bounding box center [366, 244] width 78 height 11
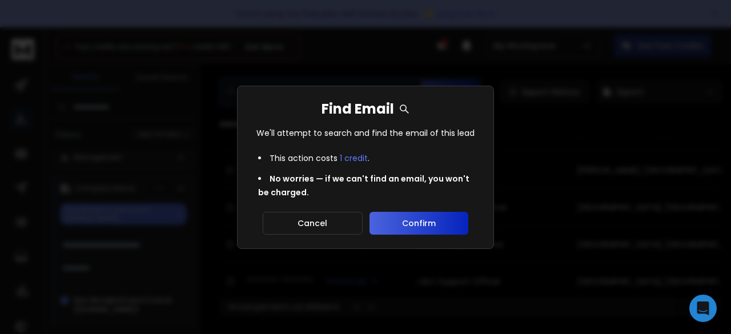
click at [401, 222] on button "Confirm" at bounding box center [419, 223] width 99 height 23
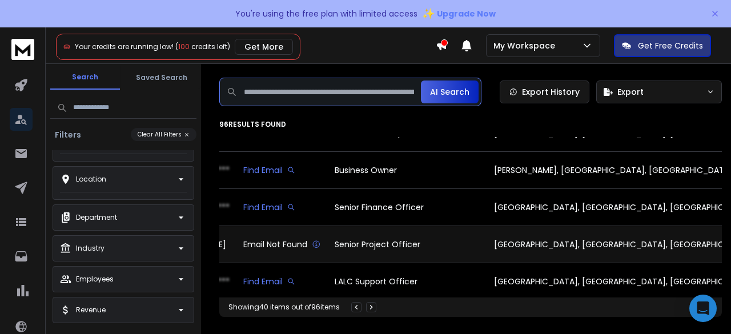
scroll to position [251, 79]
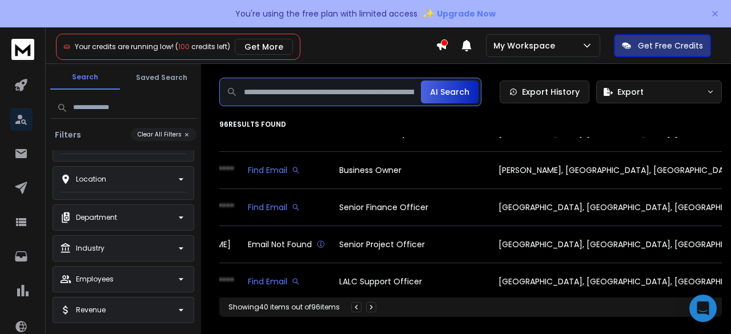
click at [355, 307] on icon at bounding box center [356, 307] width 9 height 9
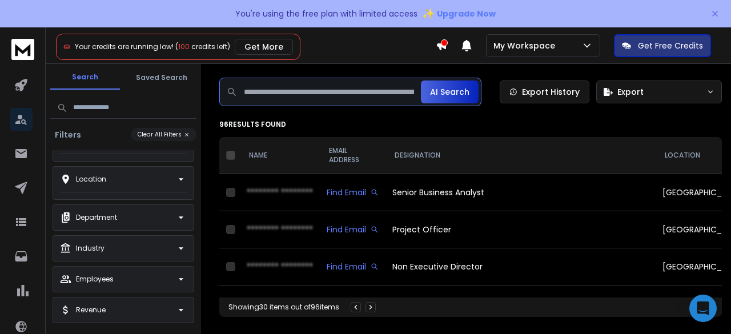
click at [368, 307] on icon at bounding box center [370, 307] width 9 height 9
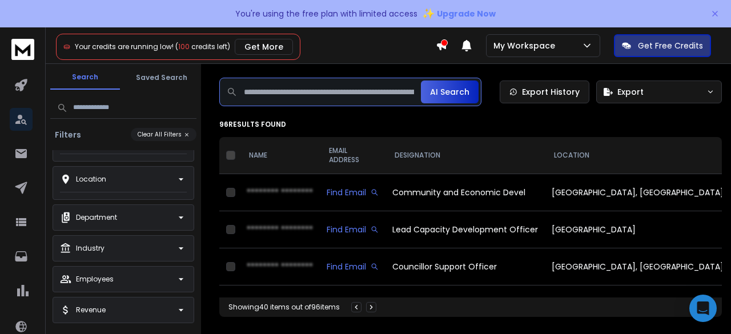
click at [373, 307] on icon at bounding box center [371, 307] width 3 height 5
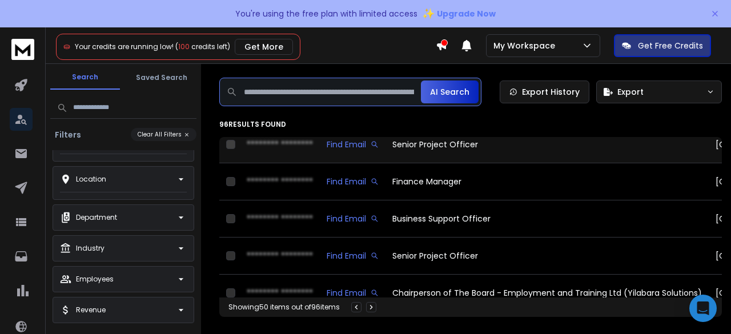
scroll to position [86, 0]
click at [339, 142] on div "Find Email" at bounding box center [353, 143] width 52 height 11
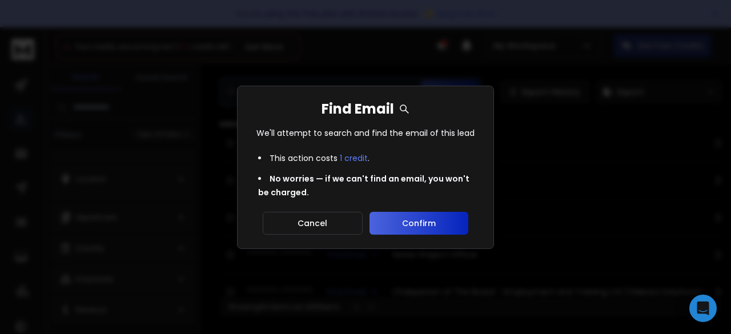
click at [439, 228] on button "Confirm" at bounding box center [419, 223] width 99 height 23
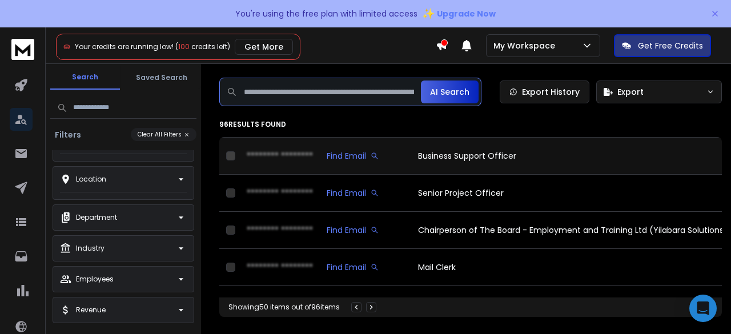
scroll to position [149, 0]
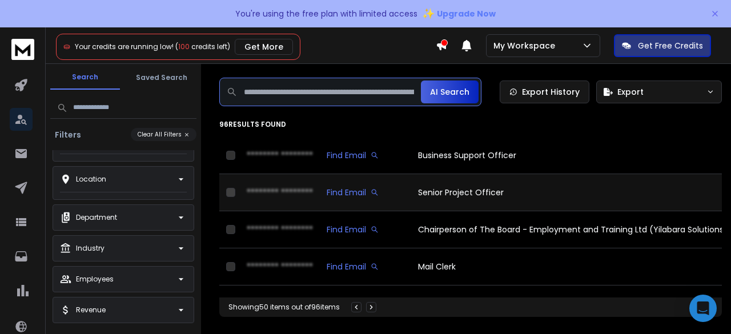
click at [317, 198] on td "******** ********" at bounding box center [280, 192] width 80 height 37
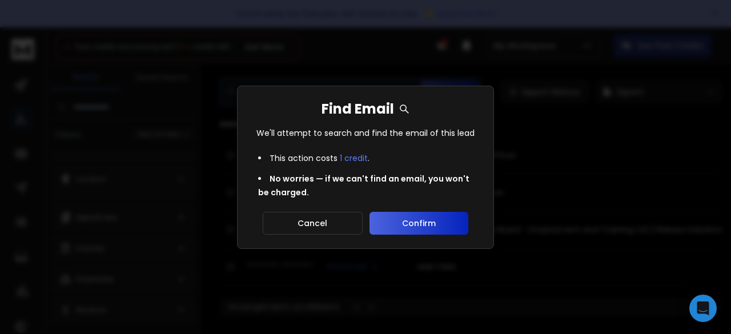
click at [422, 222] on button "Confirm" at bounding box center [419, 223] width 99 height 23
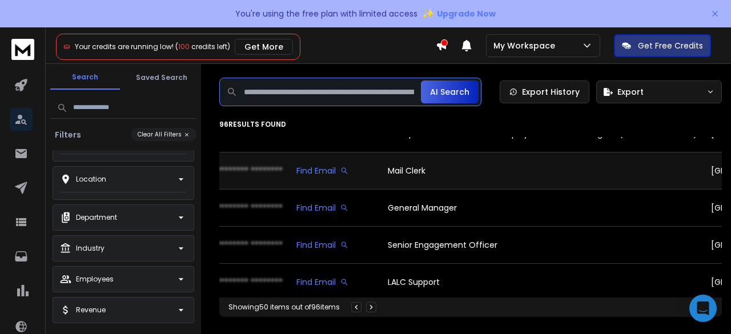
scroll to position [245, 0]
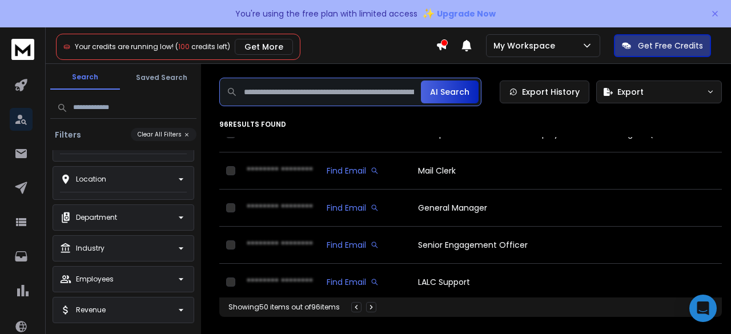
click at [371, 313] on div "Showing 50 items out of 96 items" at bounding box center [470, 307] width 503 height 19
click at [374, 305] on icon at bounding box center [371, 307] width 9 height 9
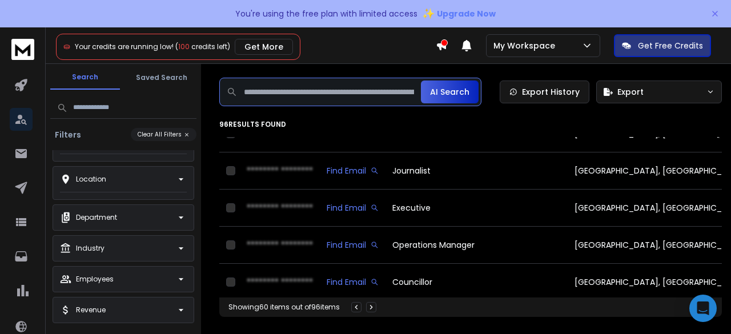
scroll to position [251, 0]
click at [374, 309] on icon at bounding box center [371, 307] width 9 height 9
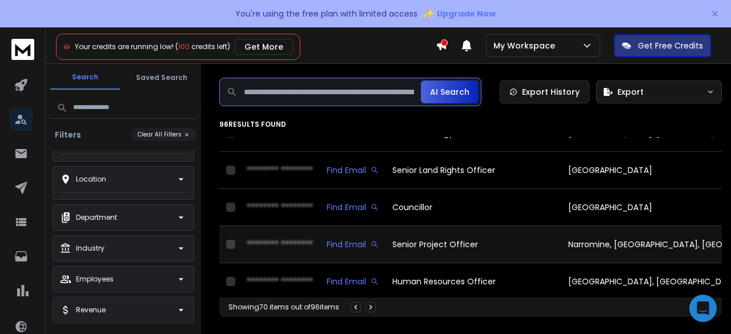
click at [351, 239] on div "Find Email" at bounding box center [353, 244] width 52 height 11
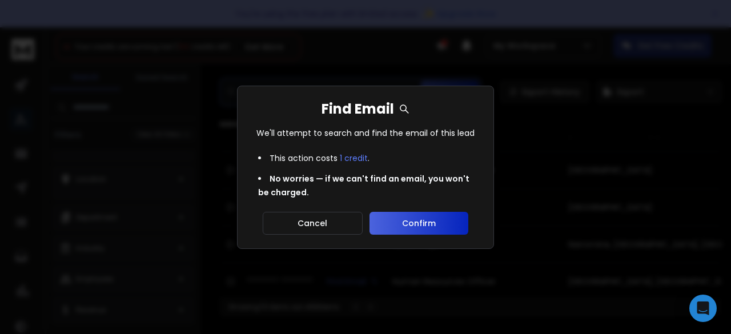
click at [400, 224] on button "Confirm" at bounding box center [419, 223] width 99 height 23
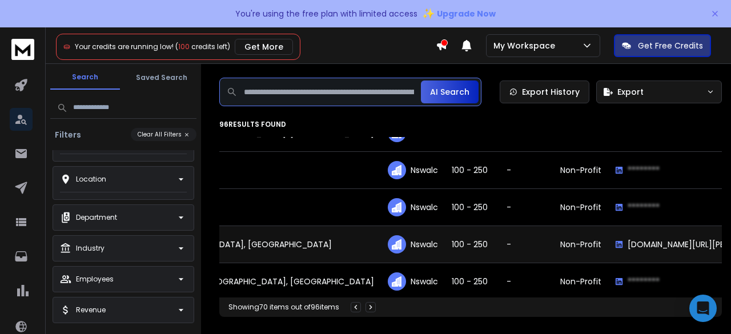
scroll to position [251, 502]
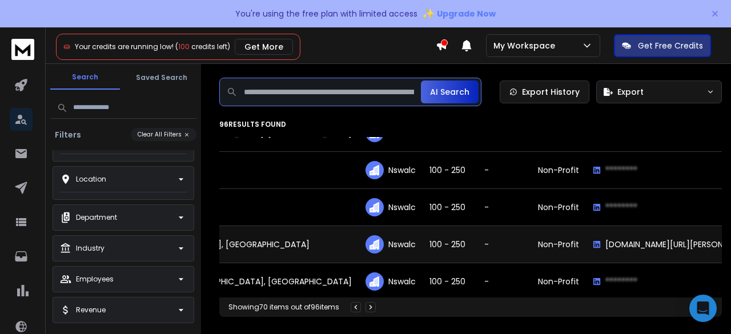
click at [606, 239] on span "[DOMAIN_NAME][URL][PERSON_NAME]" at bounding box center [679, 244] width 147 height 11
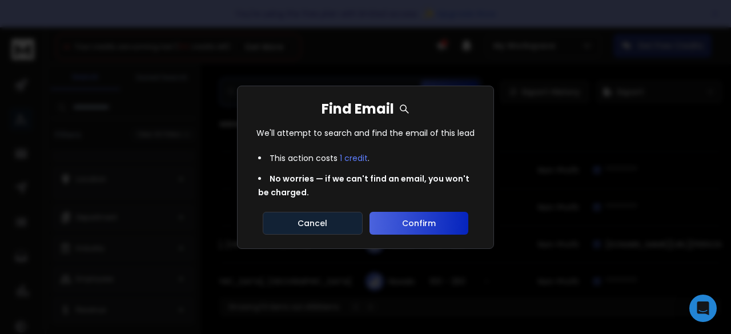
click at [338, 227] on button "Cancel" at bounding box center [313, 223] width 100 height 23
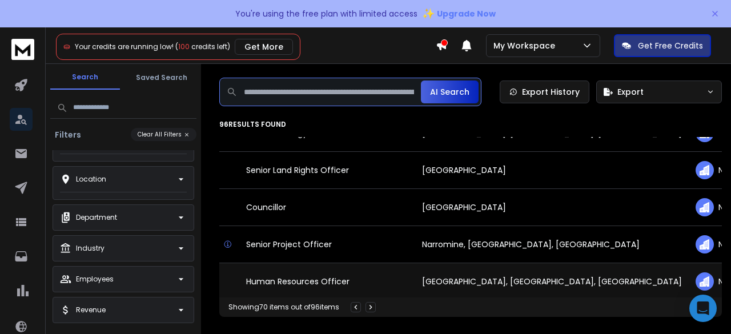
scroll to position [251, 0]
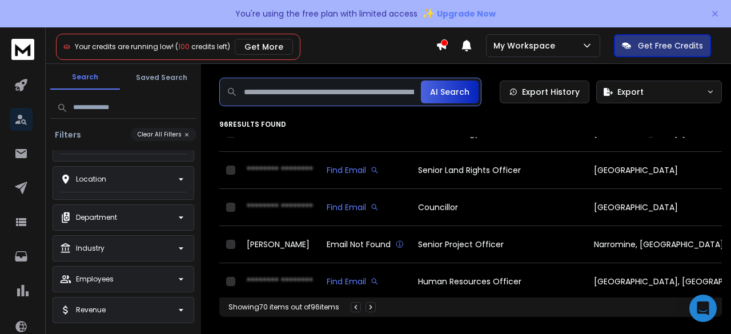
click at [373, 306] on icon at bounding box center [370, 307] width 9 height 9
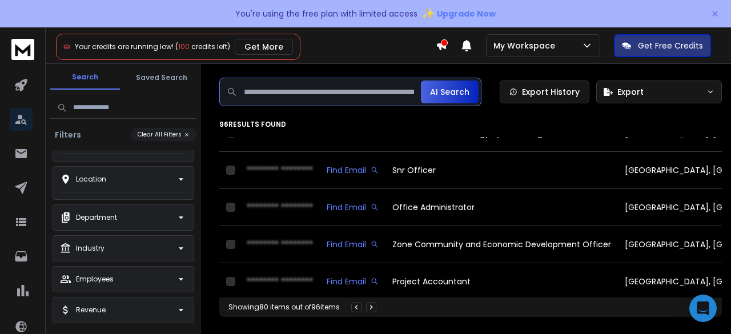
click at [370, 306] on icon at bounding box center [371, 307] width 9 height 9
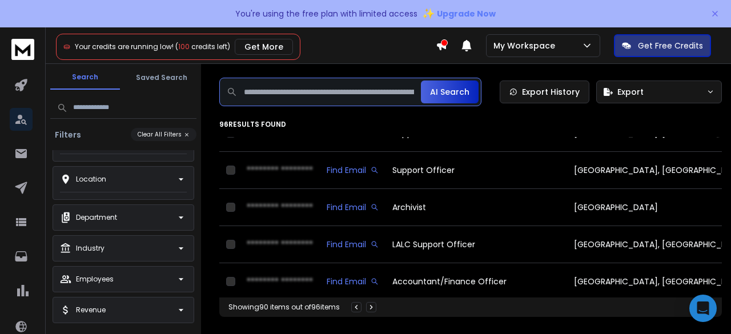
click at [358, 309] on icon at bounding box center [356, 307] width 3 height 5
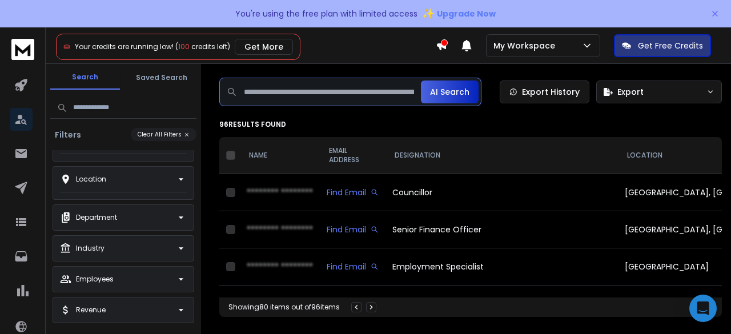
click at [358, 309] on icon at bounding box center [356, 307] width 3 height 5
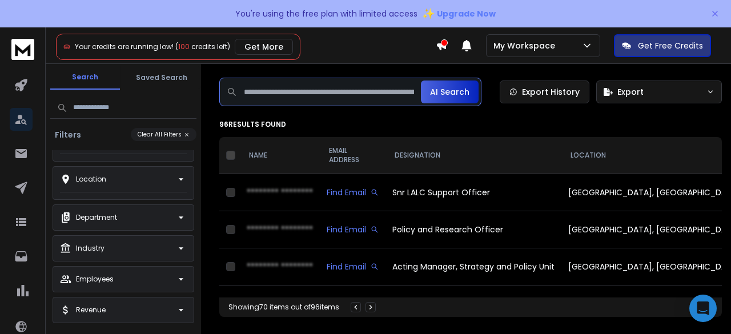
click at [359, 309] on icon at bounding box center [355, 307] width 9 height 9
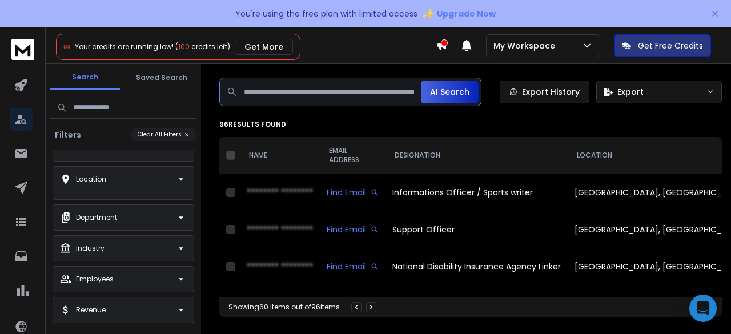
click at [358, 309] on icon at bounding box center [356, 307] width 3 height 5
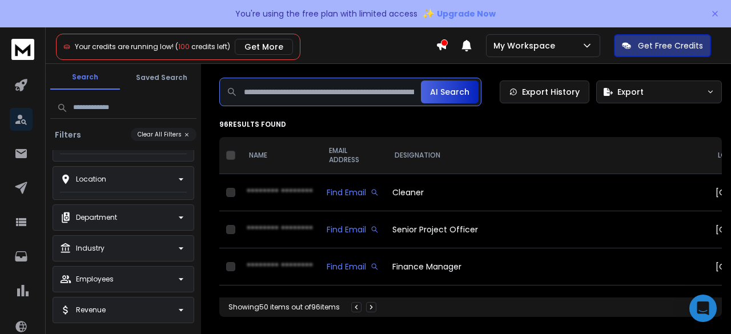
click at [358, 309] on icon at bounding box center [356, 307] width 3 height 5
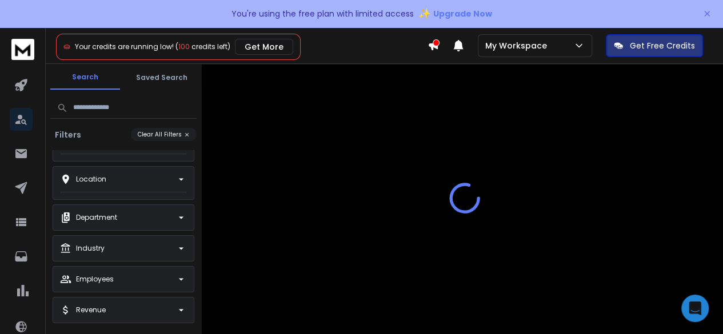
click at [359, 309] on div at bounding box center [464, 198] width 490 height 251
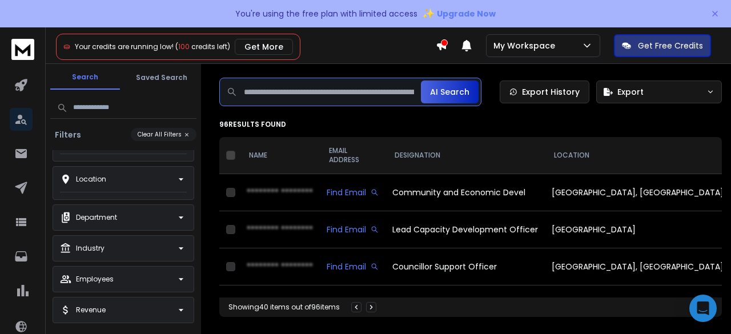
click at [358, 309] on icon at bounding box center [356, 307] width 3 height 5
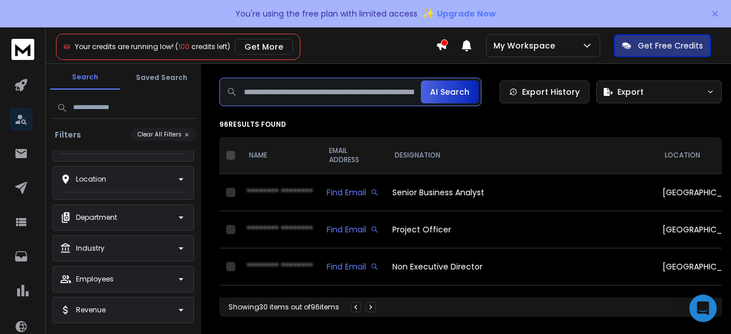
click at [359, 309] on icon at bounding box center [355, 307] width 9 height 9
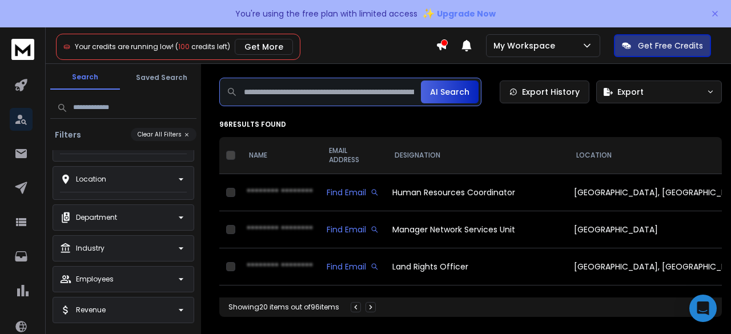
click at [359, 309] on icon at bounding box center [355, 307] width 9 height 9
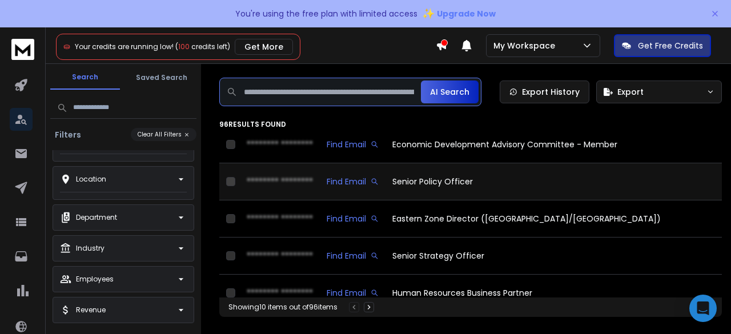
scroll to position [79, 0]
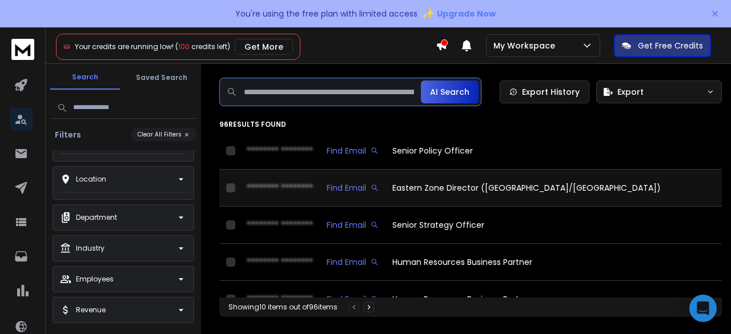
click at [339, 186] on div "Find Email" at bounding box center [353, 187] width 52 height 11
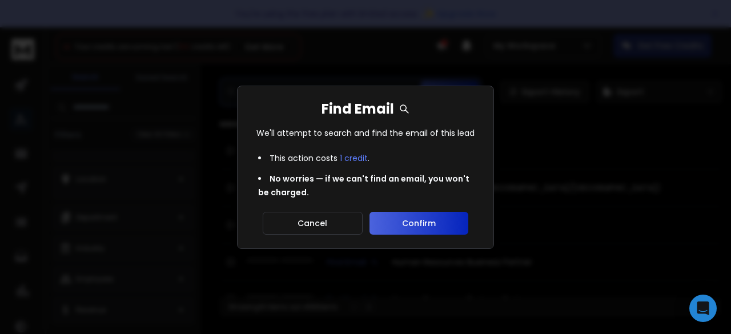
click at [413, 220] on button "Confirm" at bounding box center [419, 223] width 99 height 23
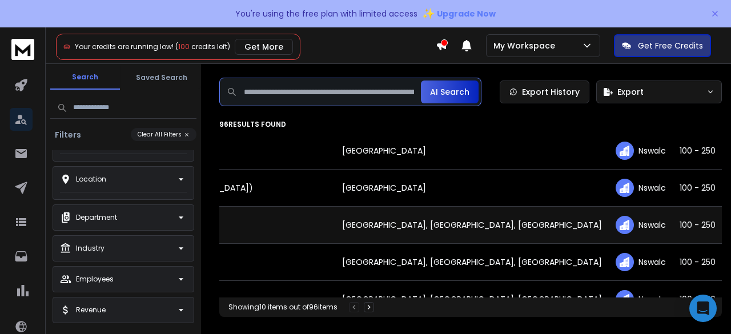
scroll to position [79, 621]
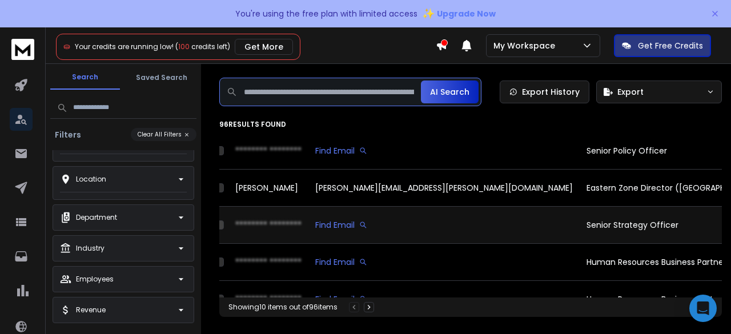
scroll to position [79, 0]
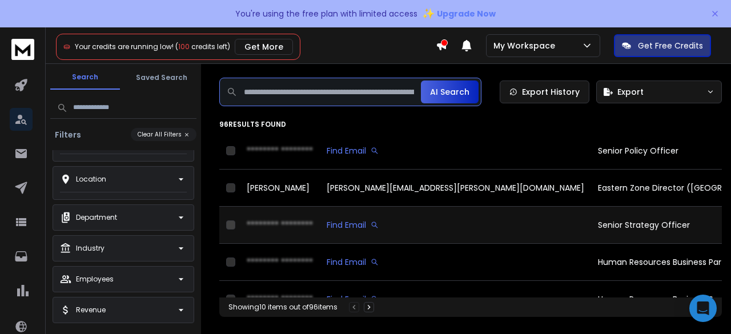
click at [351, 228] on div "Find Email" at bounding box center [456, 224] width 258 height 11
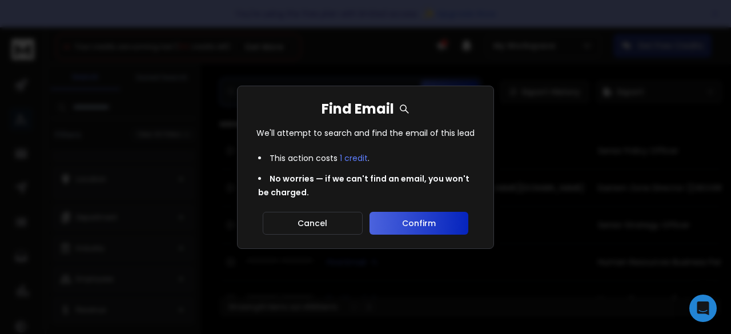
click at [398, 221] on button "Confirm" at bounding box center [419, 223] width 99 height 23
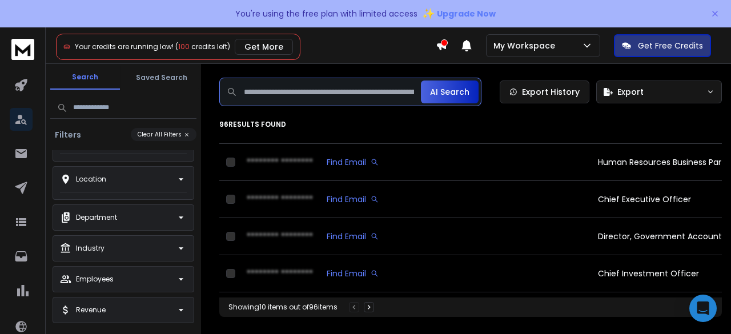
scroll to position [217, 0]
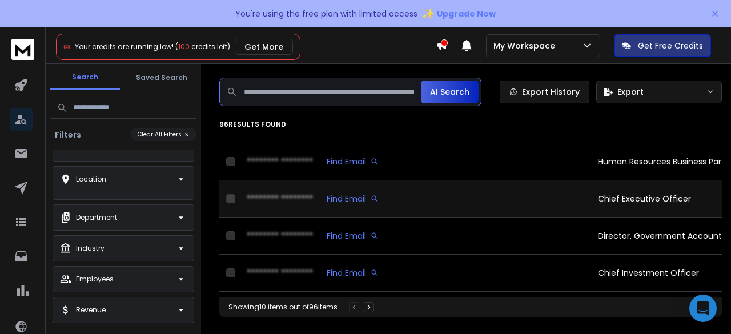
click at [353, 195] on div "Find Email" at bounding box center [456, 198] width 258 height 11
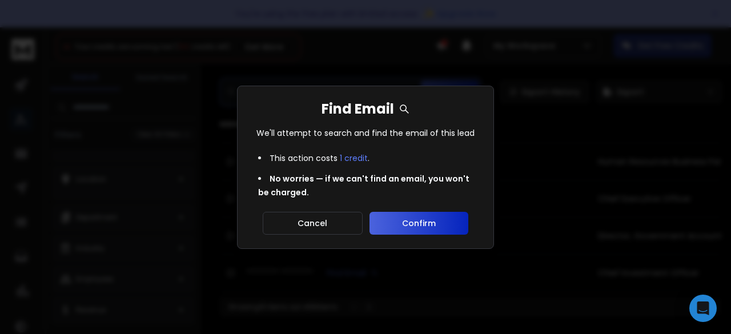
click at [417, 225] on button "Confirm" at bounding box center [419, 223] width 99 height 23
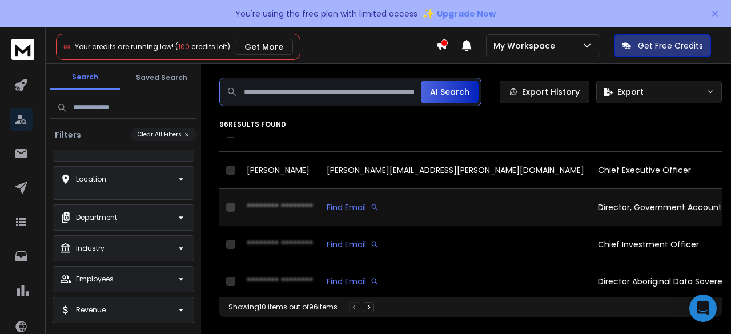
scroll to position [251, 0]
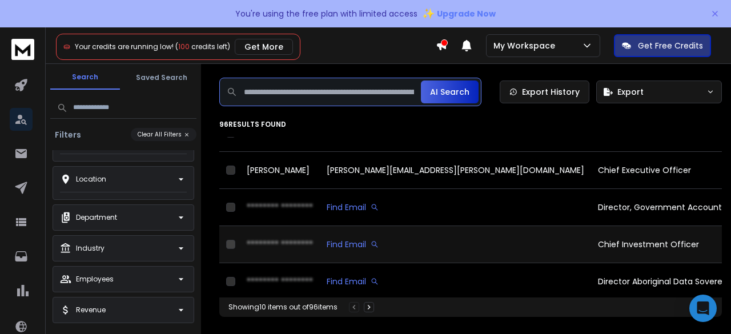
click at [343, 239] on div "Find Email" at bounding box center [456, 244] width 258 height 11
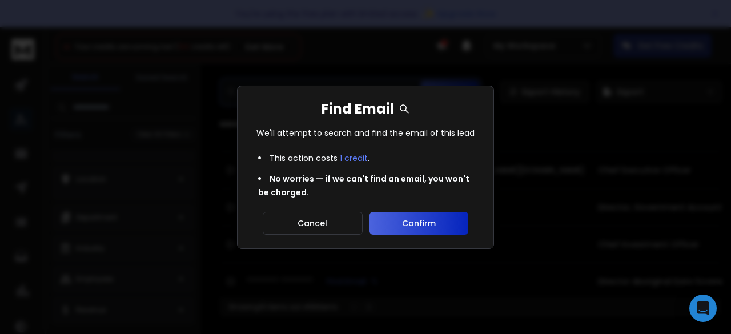
click at [422, 223] on button "Confirm" at bounding box center [419, 223] width 99 height 23
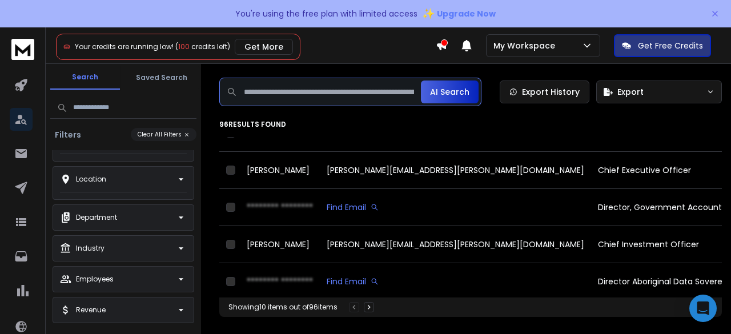
click at [367, 311] on icon at bounding box center [369, 307] width 9 height 9
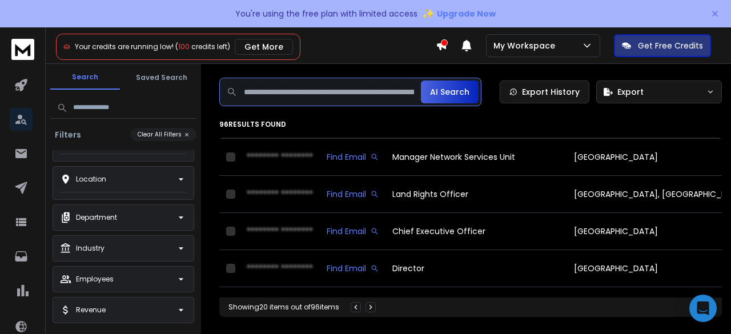
scroll to position [73, 0]
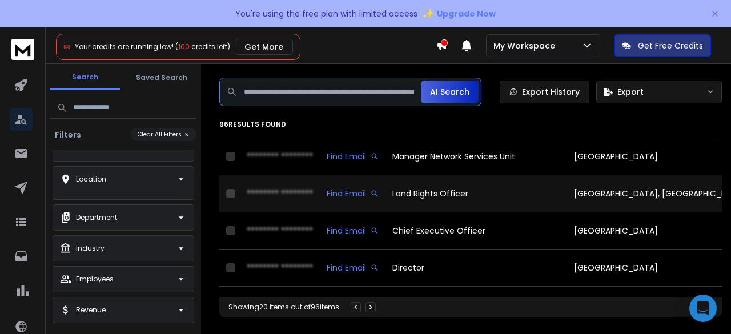
click at [333, 190] on div "Find Email" at bounding box center [353, 193] width 52 height 11
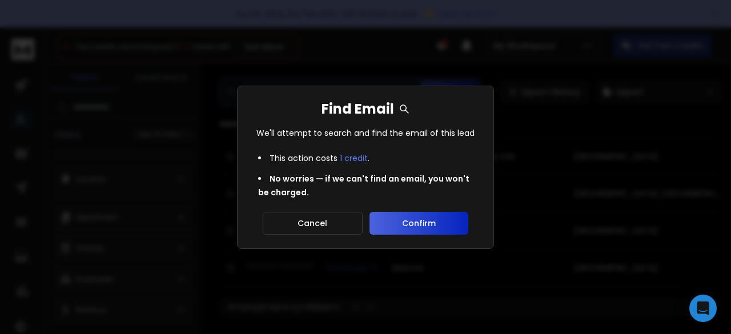
click at [421, 227] on button "Confirm" at bounding box center [419, 223] width 99 height 23
